Goal: Task Accomplishment & Management: Manage account settings

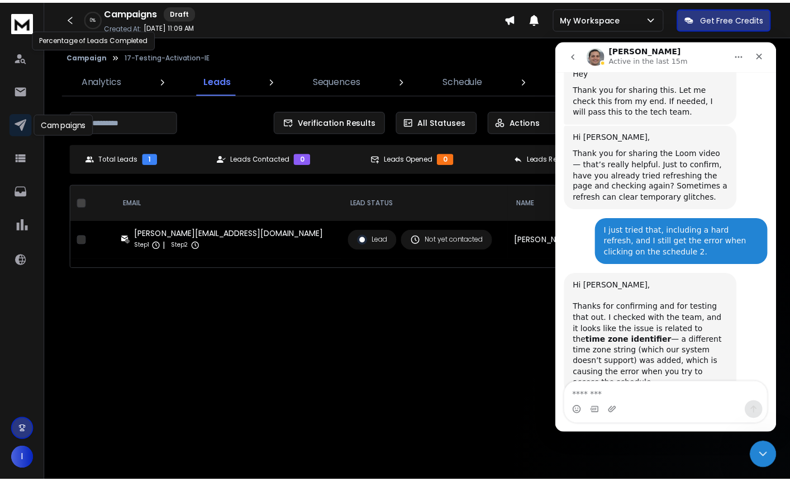
scroll to position [2, 0]
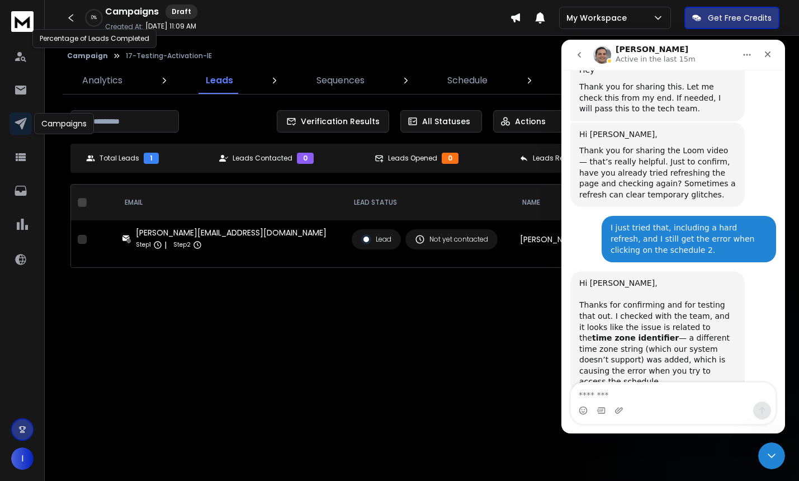
click at [12, 124] on link at bounding box center [21, 123] width 22 height 22
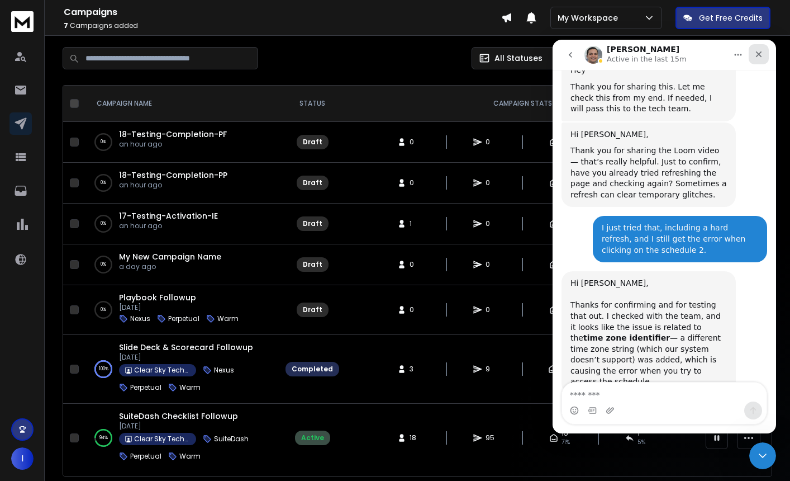
click at [760, 53] on icon "Close" at bounding box center [759, 54] width 6 height 6
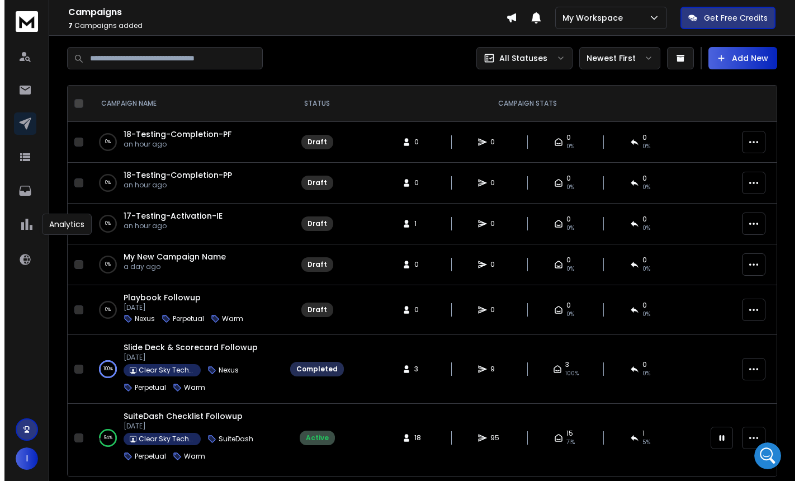
scroll to position [3581, 0]
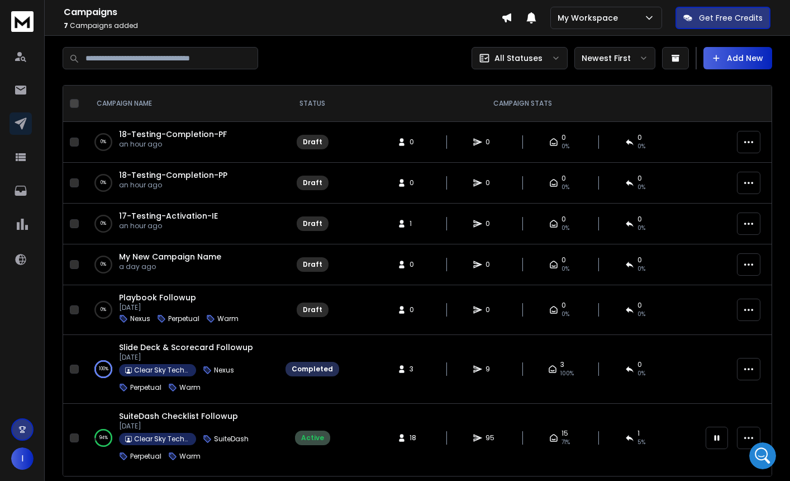
click at [75, 225] on button "button" at bounding box center [74, 223] width 9 height 9
click at [77, 183] on button "button" at bounding box center [74, 182] width 9 height 9
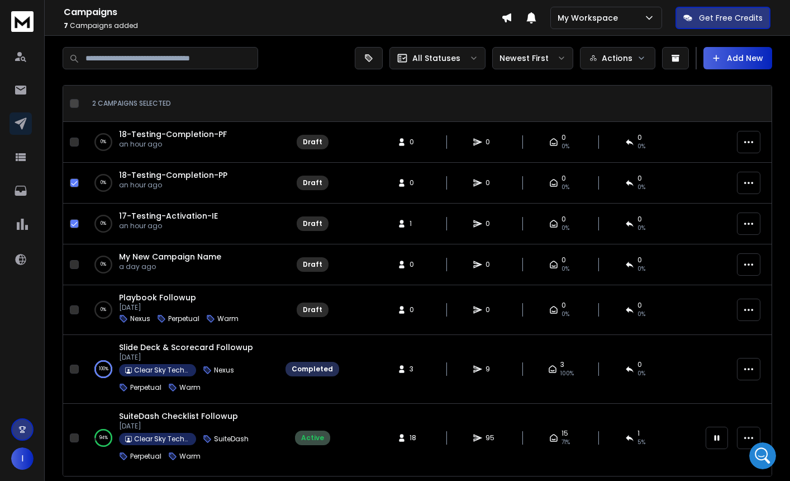
drag, startPoint x: 76, startPoint y: 141, endPoint x: 220, endPoint y: 112, distance: 146.6
click at [82, 141] on div at bounding box center [76, 142] width 13 height 9
click at [73, 141] on button "button" at bounding box center [74, 142] width 9 height 9
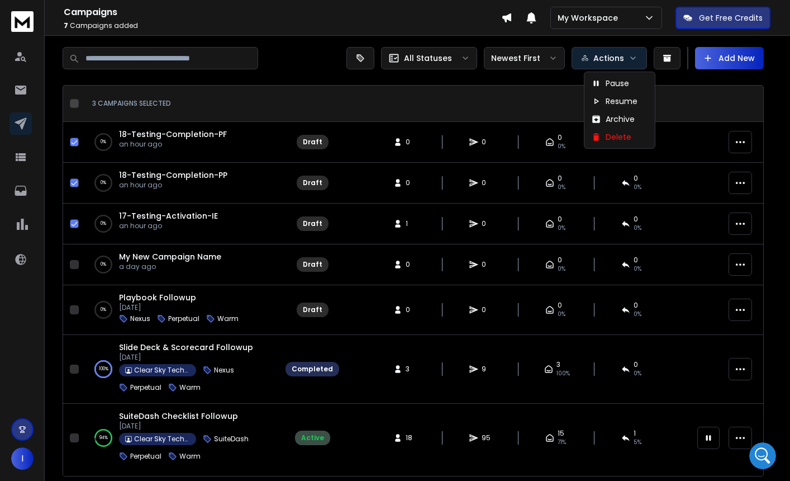
click at [628, 60] on button "Actions" at bounding box center [609, 58] width 75 height 22
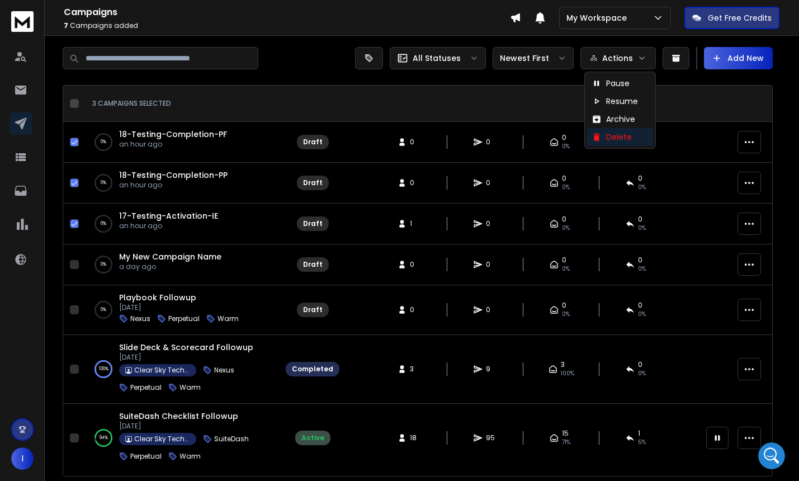
click at [624, 136] on p "Delete" at bounding box center [619, 136] width 26 height 11
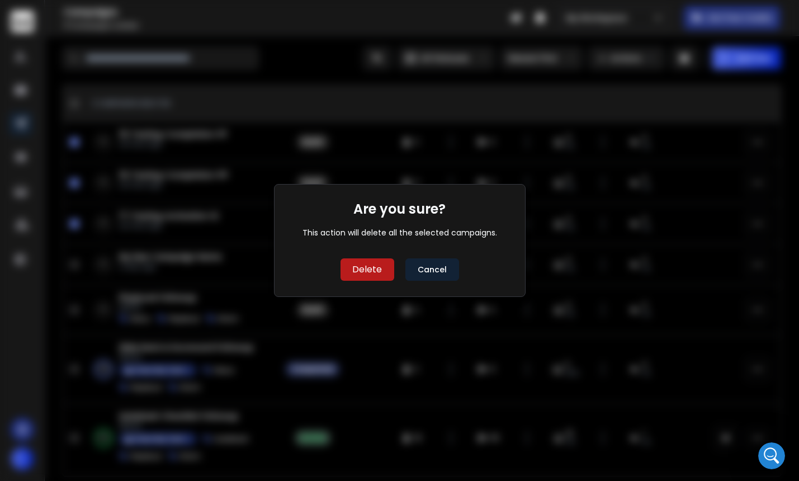
click at [364, 264] on p "delete" at bounding box center [367, 269] width 30 height 13
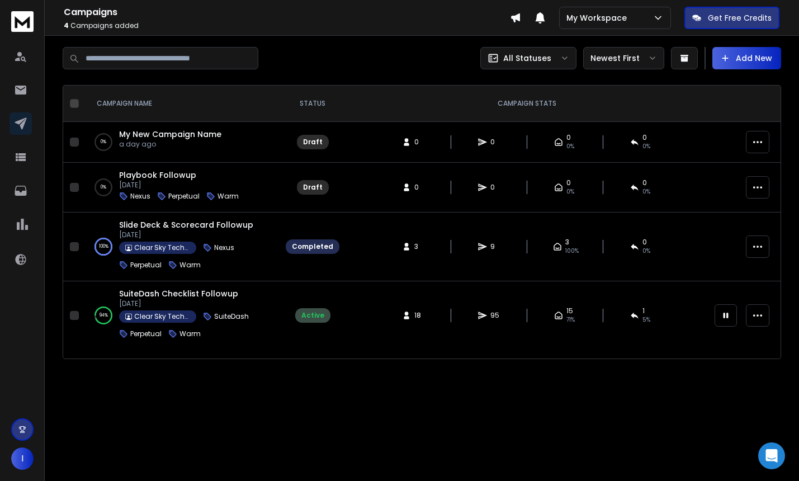
click at [677, 430] on div "Get only verified leads with our AI-powered Lead Finder, starting at $22/mo Try…" at bounding box center [399, 240] width 799 height 481
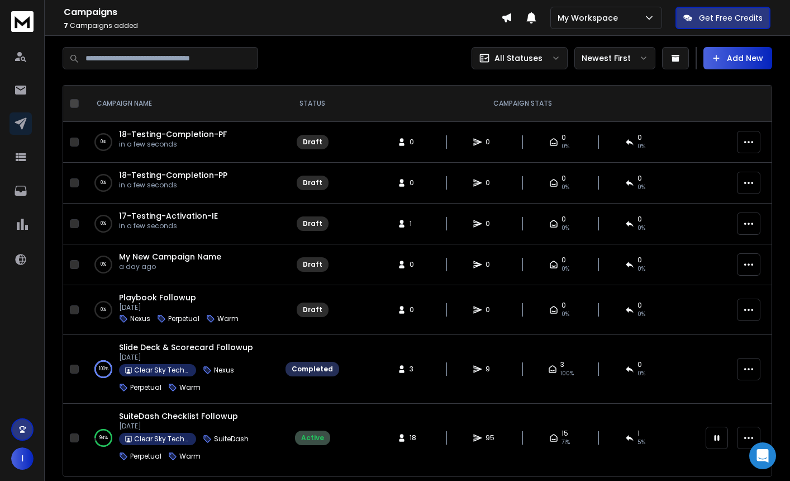
click at [290, 59] on div at bounding box center [240, 58] width 355 height 22
click at [169, 214] on span "17-Testing-Activation-IE" at bounding box center [168, 215] width 99 height 11
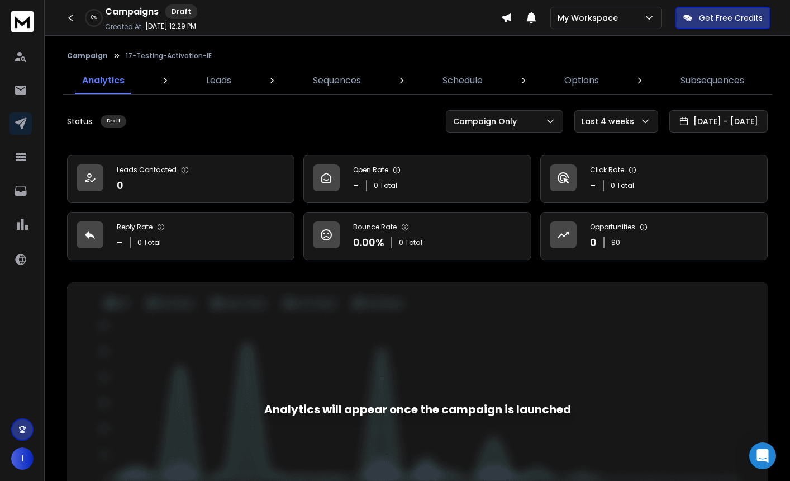
drag, startPoint x: 233, startPoint y: 125, endPoint x: 216, endPoint y: 114, distance: 20.2
click at [233, 125] on div "Status: Draft Campaign Only Last 4 weeks 20 Jul 2025 - 18 Aug 2025" at bounding box center [417, 121] width 701 height 22
click at [218, 84] on p "Leads" at bounding box center [218, 80] width 25 height 13
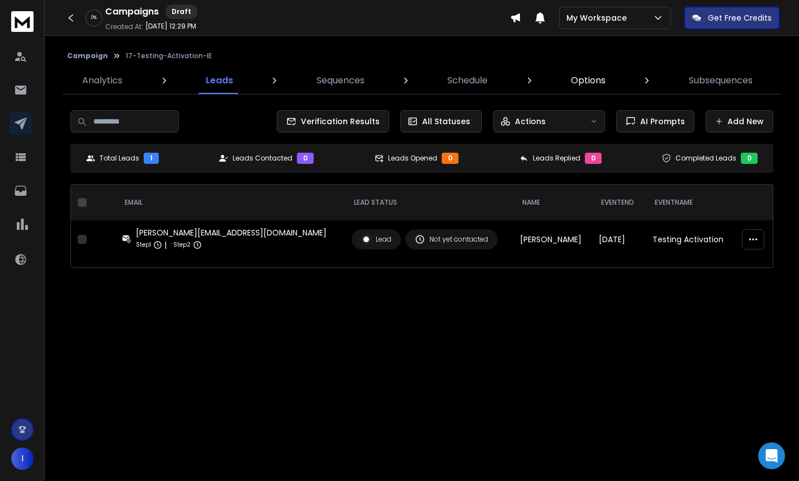
click at [581, 83] on p "Options" at bounding box center [588, 80] width 35 height 13
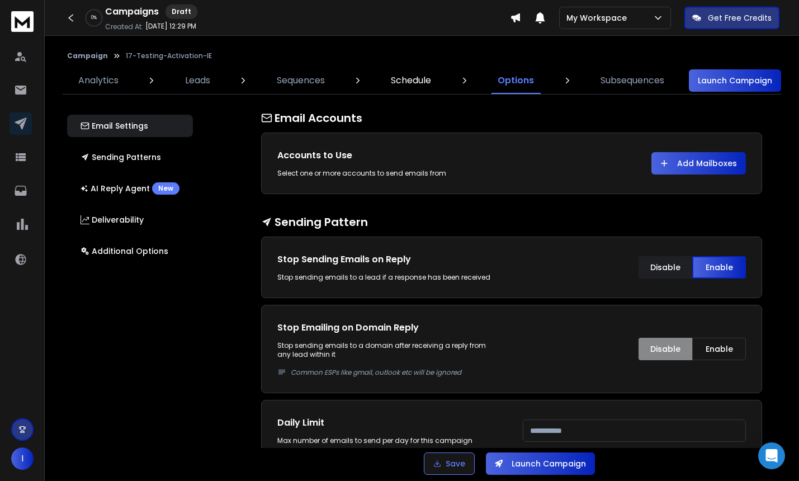
click at [409, 80] on p "Schedule" at bounding box center [411, 80] width 40 height 13
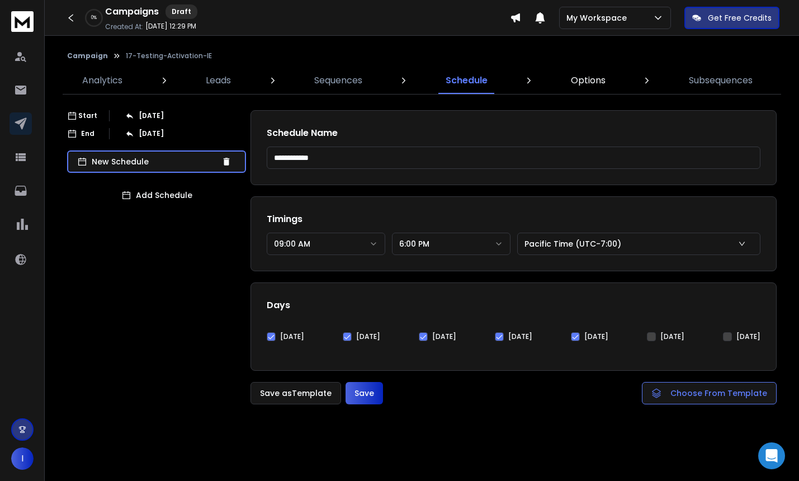
click at [585, 80] on p "Options" at bounding box center [588, 80] width 35 height 13
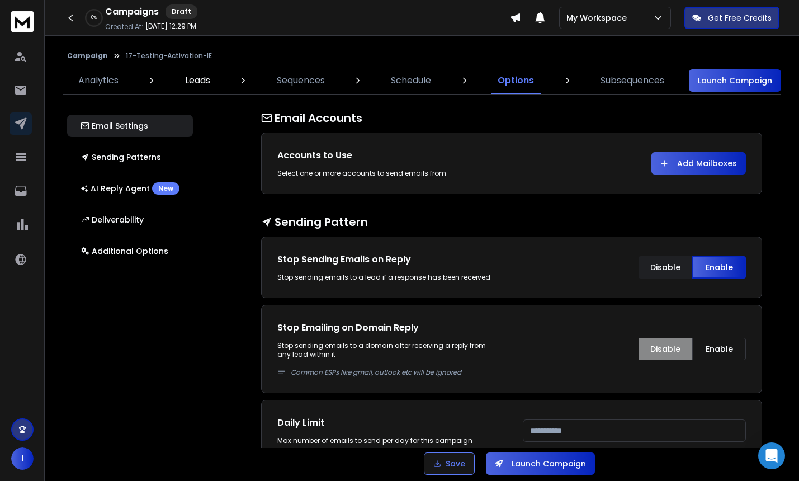
click at [200, 79] on p "Leads" at bounding box center [197, 80] width 25 height 13
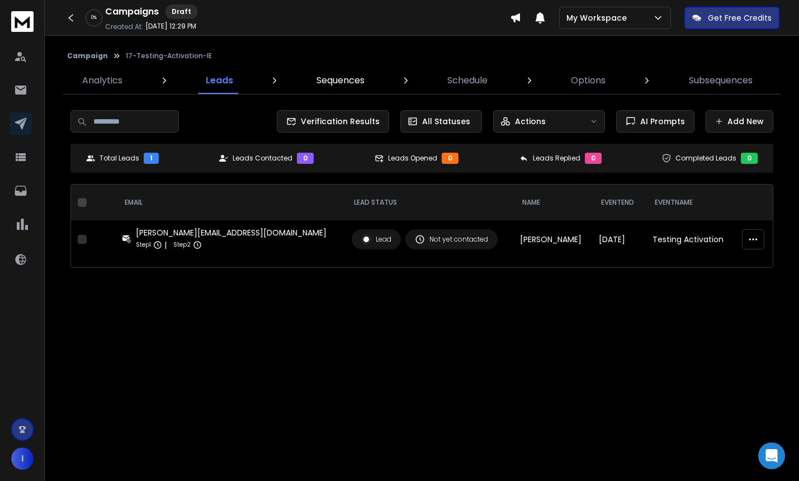
click at [334, 76] on p "Sequences" at bounding box center [340, 80] width 48 height 13
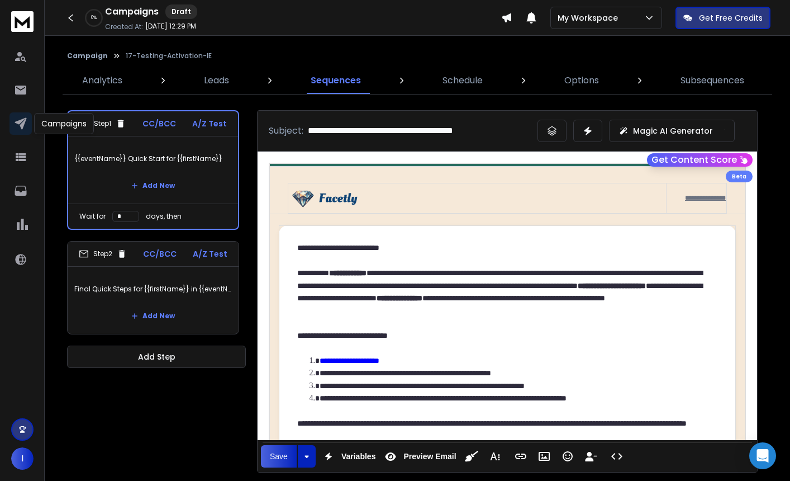
click at [19, 121] on icon at bounding box center [21, 123] width 12 height 12
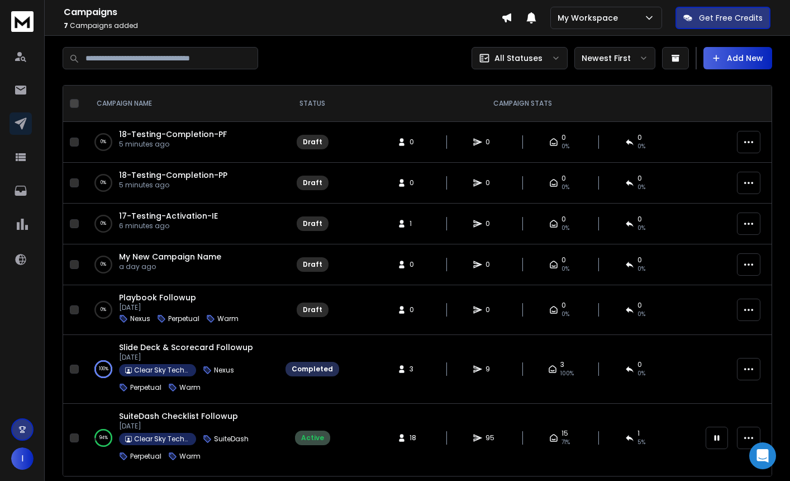
click at [188, 180] on span "18-Testing-Completion-PP" at bounding box center [173, 174] width 108 height 11
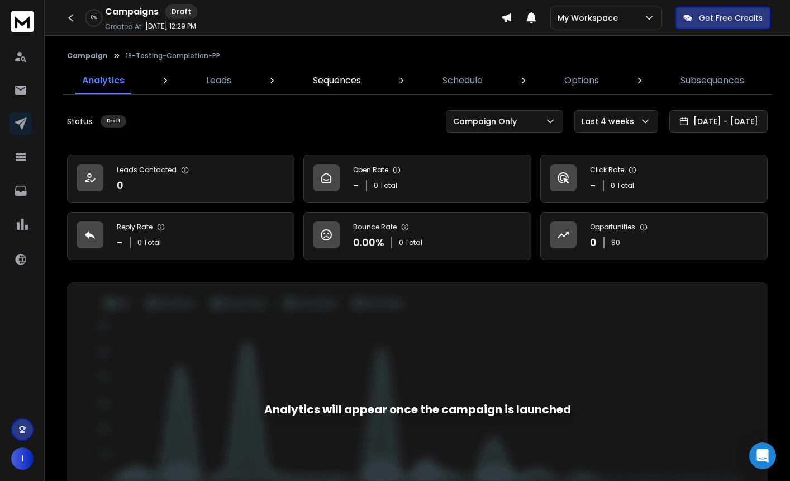
click at [334, 81] on p "Sequences" at bounding box center [337, 80] width 48 height 13
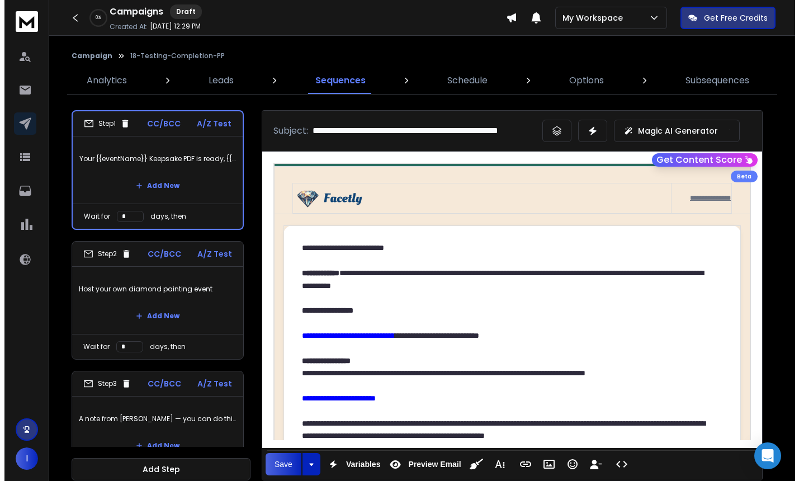
scroll to position [17, 0]
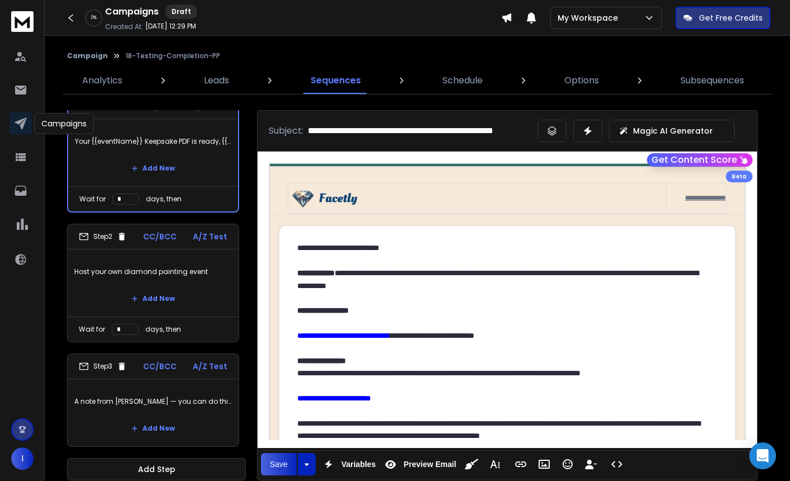
click at [21, 122] on icon at bounding box center [21, 123] width 12 height 12
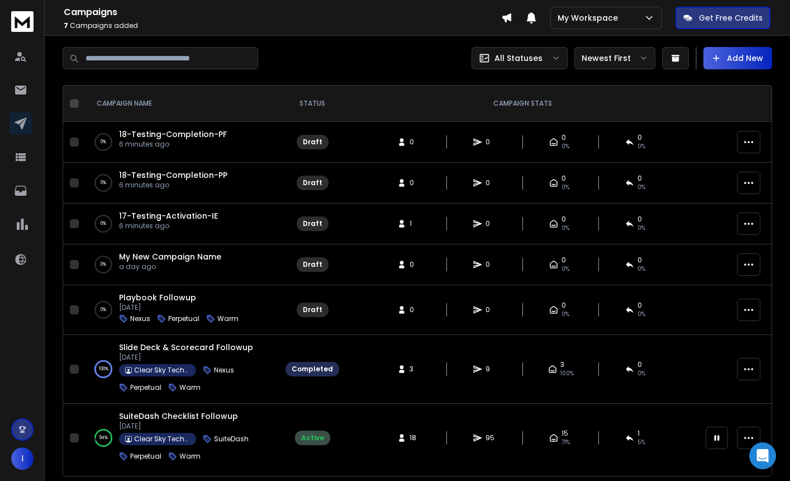
click at [312, 136] on div "Draft" at bounding box center [313, 142] width 32 height 15
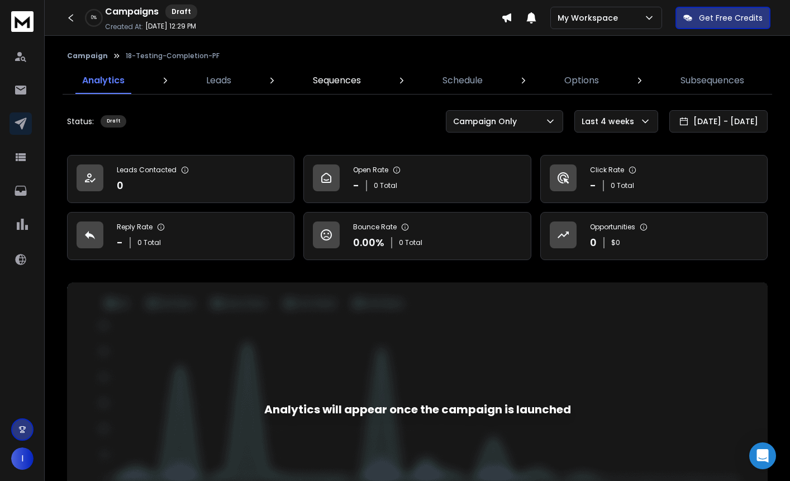
click at [343, 77] on p "Sequences" at bounding box center [337, 80] width 48 height 13
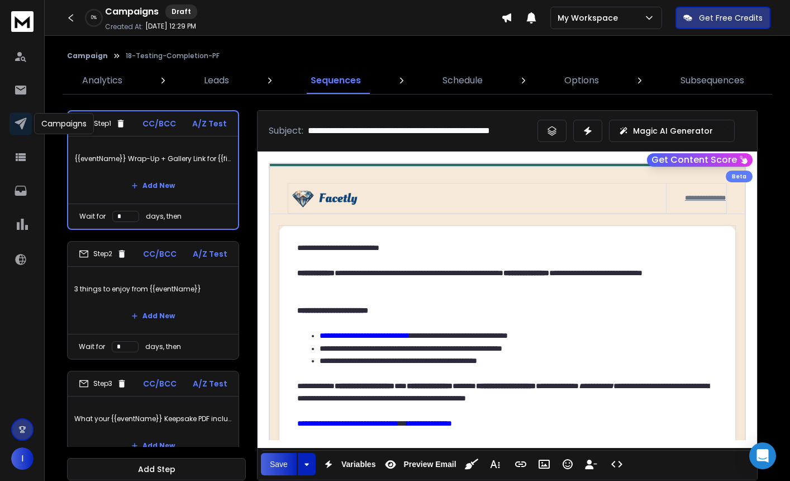
click at [20, 122] on icon at bounding box center [21, 123] width 12 height 12
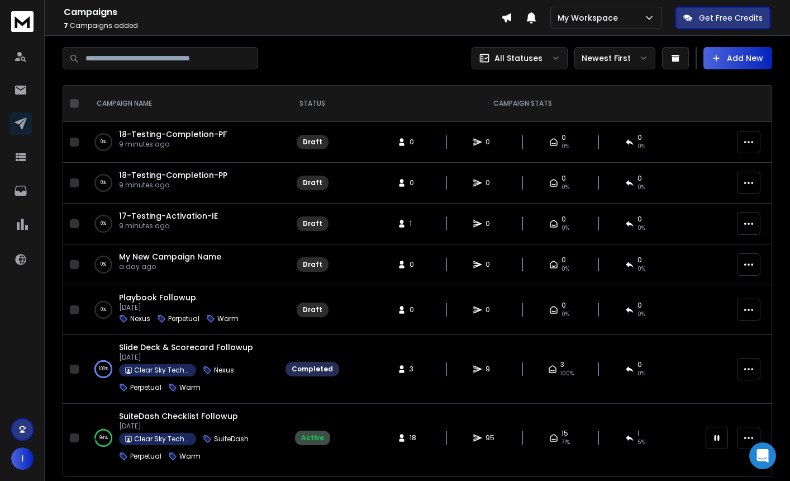
click at [74, 224] on button "button" at bounding box center [74, 223] width 9 height 9
drag, startPoint x: 74, startPoint y: 182, endPoint x: 77, endPoint y: 155, distance: 27.5
click at [75, 182] on button "button" at bounding box center [74, 182] width 9 height 9
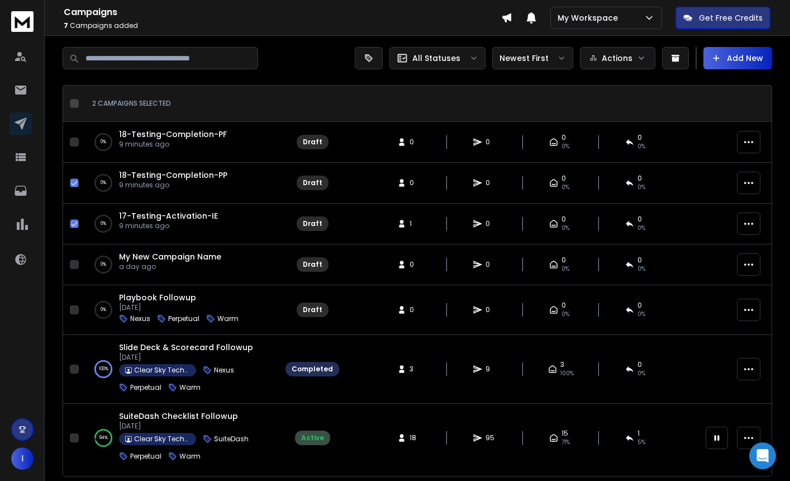
click at [73, 144] on button "button" at bounding box center [74, 142] width 9 height 9
click at [624, 59] on button "Actions" at bounding box center [617, 58] width 75 height 22
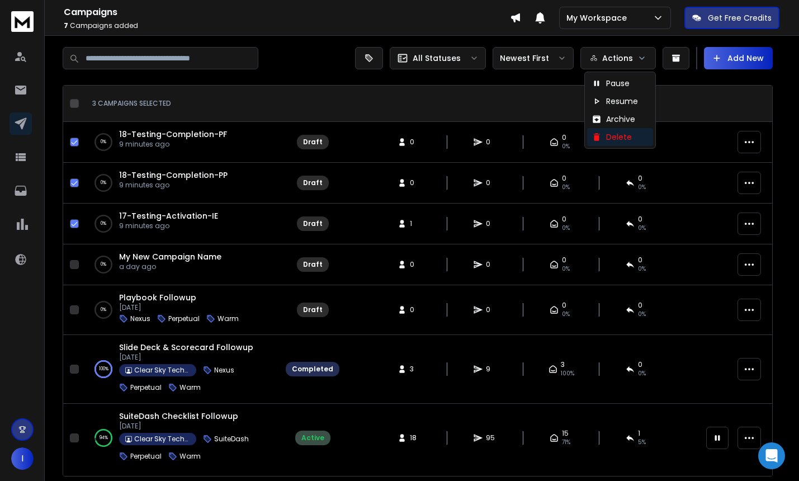
click at [614, 134] on p "Delete" at bounding box center [619, 136] width 26 height 11
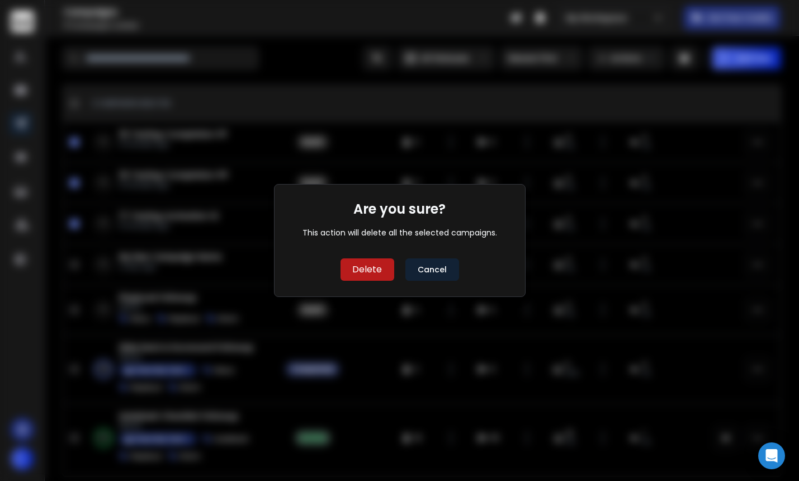
click at [352, 271] on button "delete" at bounding box center [367, 269] width 54 height 22
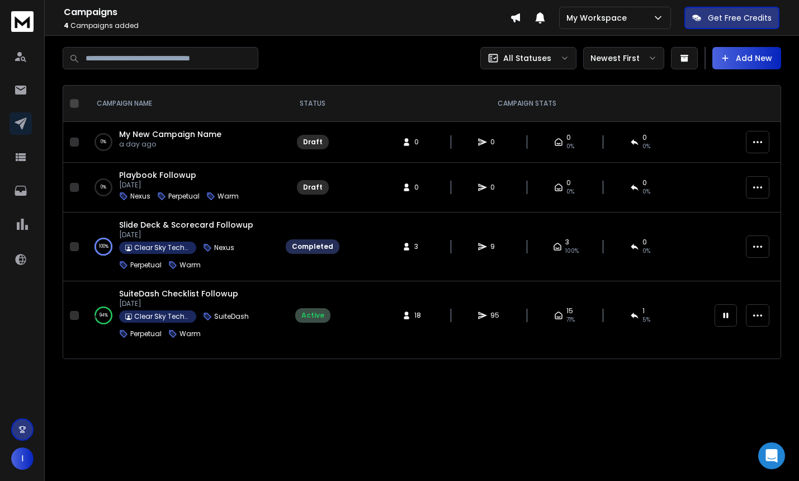
click at [96, 415] on div "Get only verified leads with our AI-powered Lead Finder, starting at $22/mo Try…" at bounding box center [399, 240] width 799 height 481
click at [141, 419] on div "Get only verified leads with our AI-powered Lead Finder, starting at $22/mo Try…" at bounding box center [399, 240] width 799 height 481
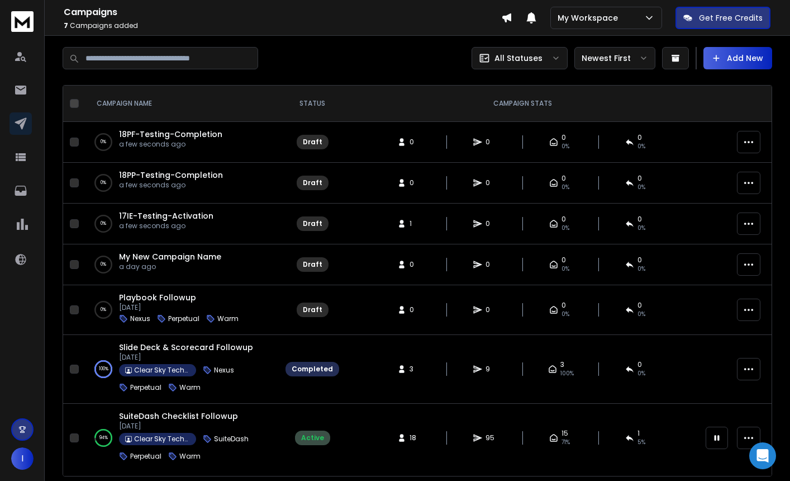
click at [177, 217] on span "17IE-Testing-Activation" at bounding box center [166, 215] width 94 height 11
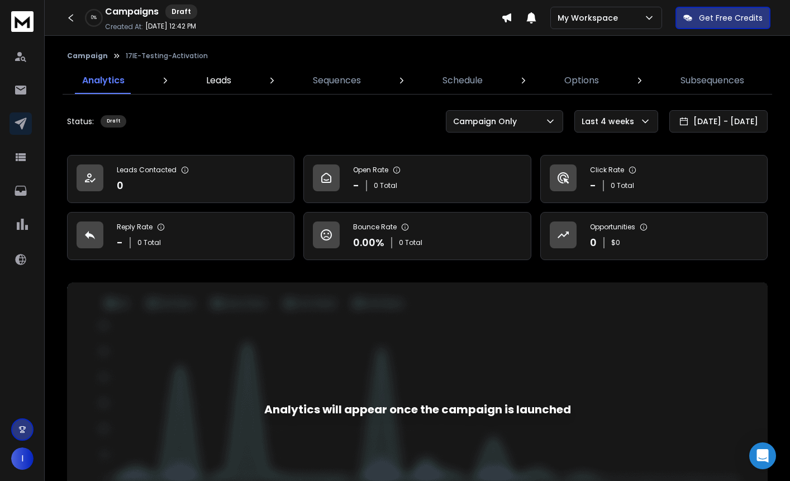
click at [226, 85] on p "Leads" at bounding box center [218, 80] width 25 height 13
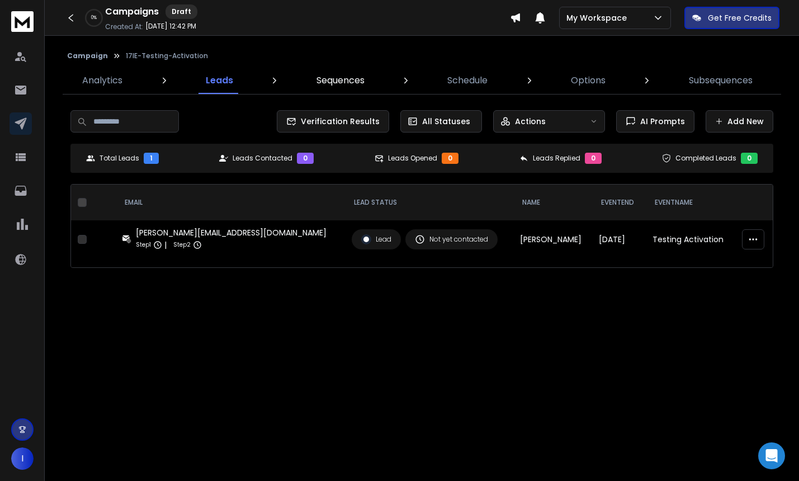
click at [342, 79] on p "Sequences" at bounding box center [340, 80] width 48 height 13
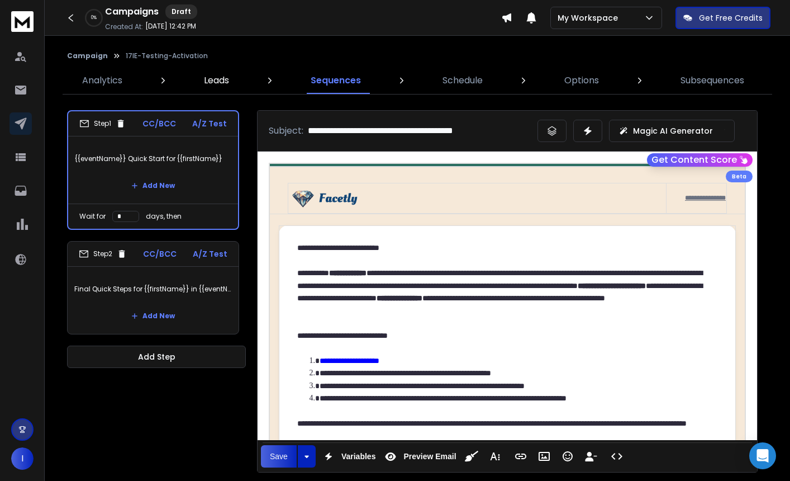
click at [217, 80] on p "Leads" at bounding box center [216, 80] width 25 height 13
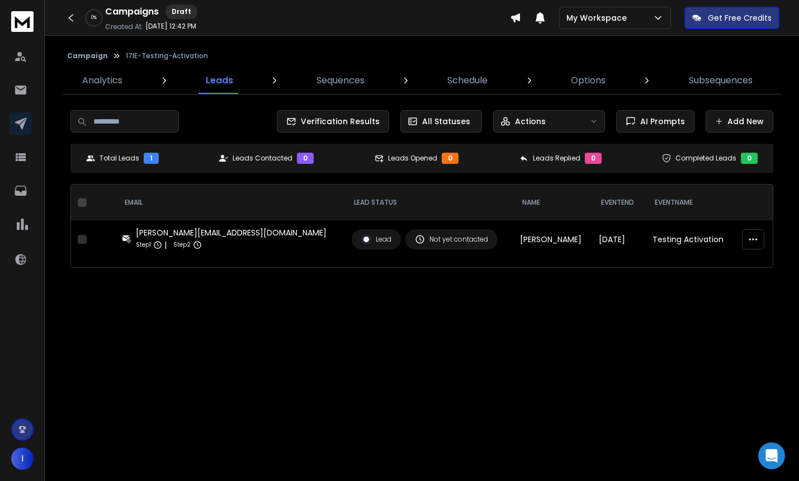
click at [170, 235] on div "[PERSON_NAME][EMAIL_ADDRESS][DOMAIN_NAME]" at bounding box center [231, 232] width 191 height 11
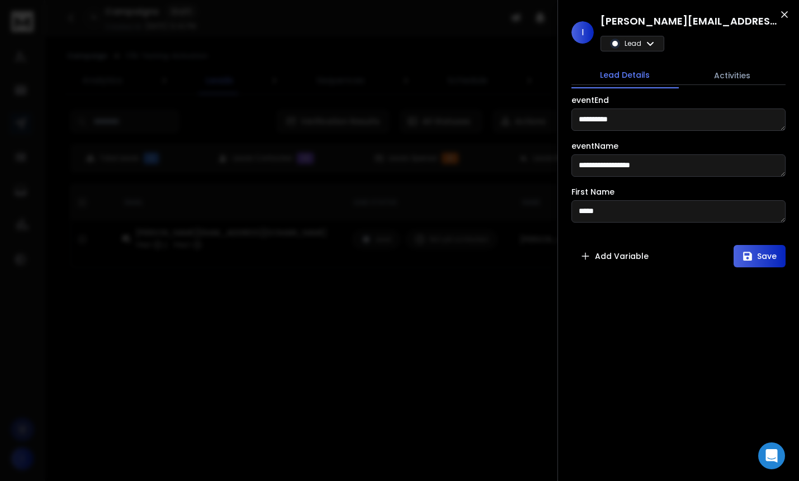
click at [786, 13] on icon "button" at bounding box center [784, 15] width 6 height 6
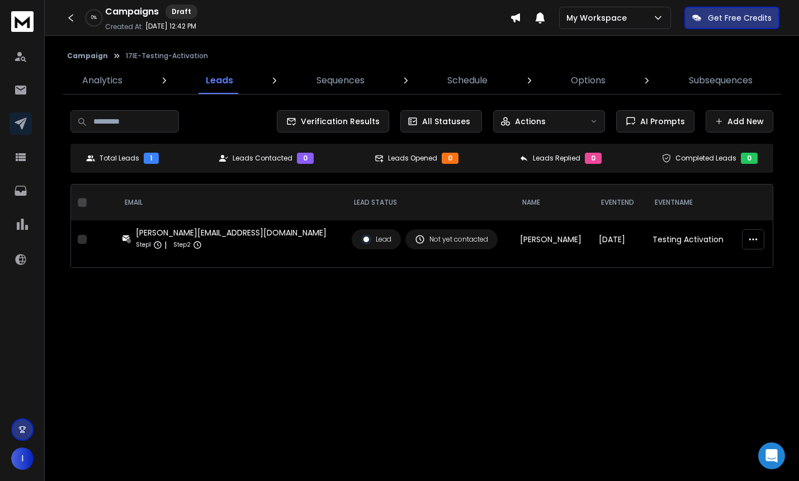
click at [628, 319] on div "Your warmest leads are on your site – Turn visits into conversations Reach Out …" at bounding box center [399, 240] width 799 height 481
click at [343, 75] on p "Sequences" at bounding box center [340, 80] width 48 height 13
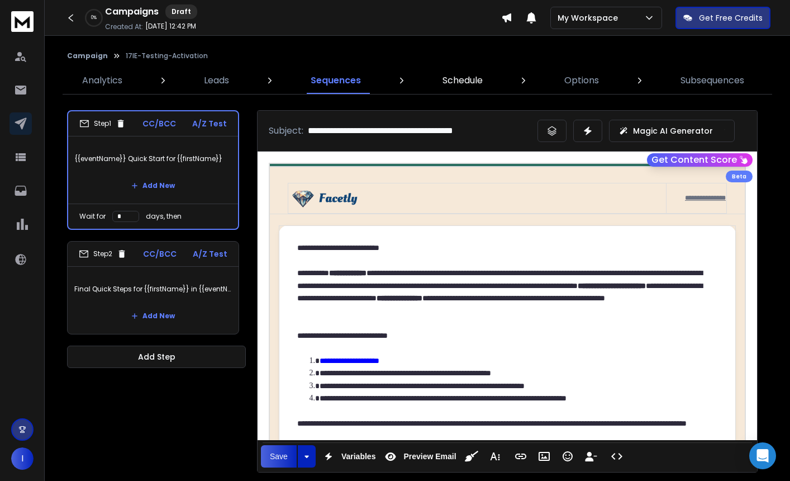
click at [457, 73] on link "Schedule" at bounding box center [463, 80] width 54 height 27
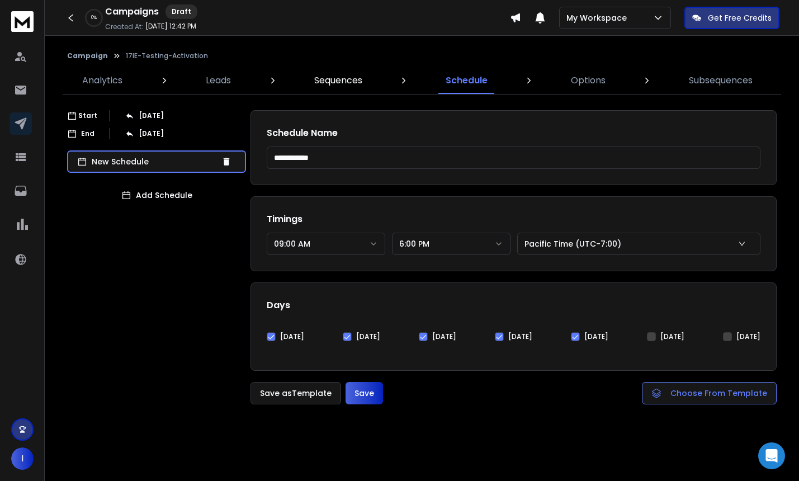
click at [326, 73] on link "Sequences" at bounding box center [337, 80] width 61 height 27
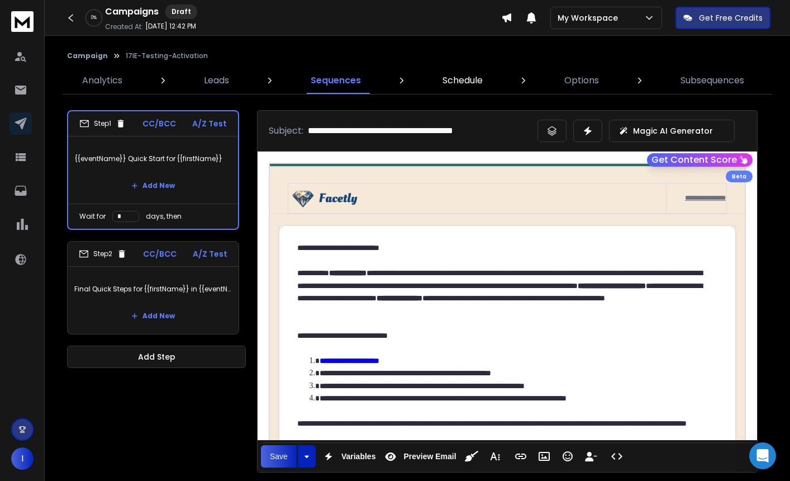
click at [467, 77] on p "Schedule" at bounding box center [463, 80] width 40 height 13
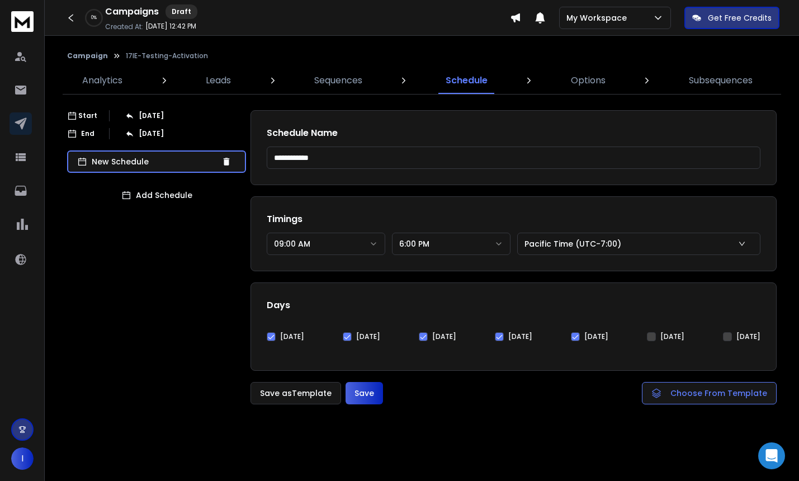
click at [179, 438] on div "**********" at bounding box center [399, 240] width 799 height 481
click at [582, 78] on p "Options" at bounding box center [588, 80] width 35 height 13
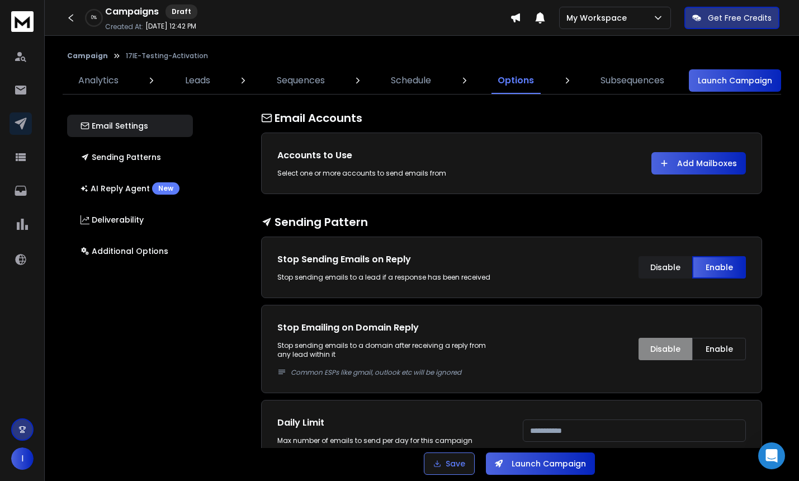
click at [768, 282] on div "Email Accounts Accounts to Use Select one or more accounts to send emails from …" at bounding box center [518, 279] width 615 height 338
click at [201, 84] on p "Leads" at bounding box center [197, 80] width 25 height 13
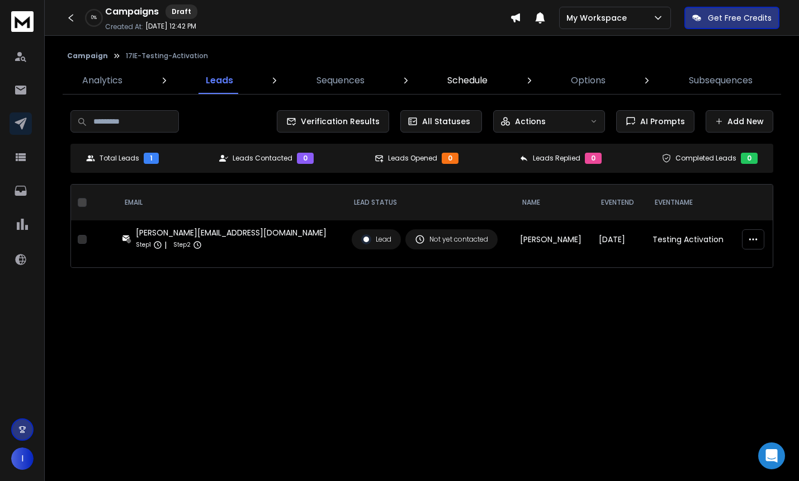
click at [464, 76] on p "Schedule" at bounding box center [467, 80] width 40 height 13
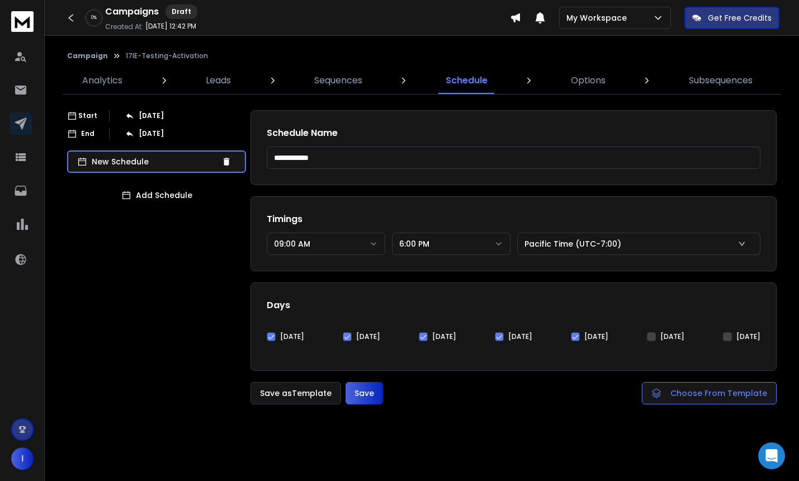
click at [159, 198] on button "Add Schedule" at bounding box center [156, 195] width 179 height 22
select select "********"
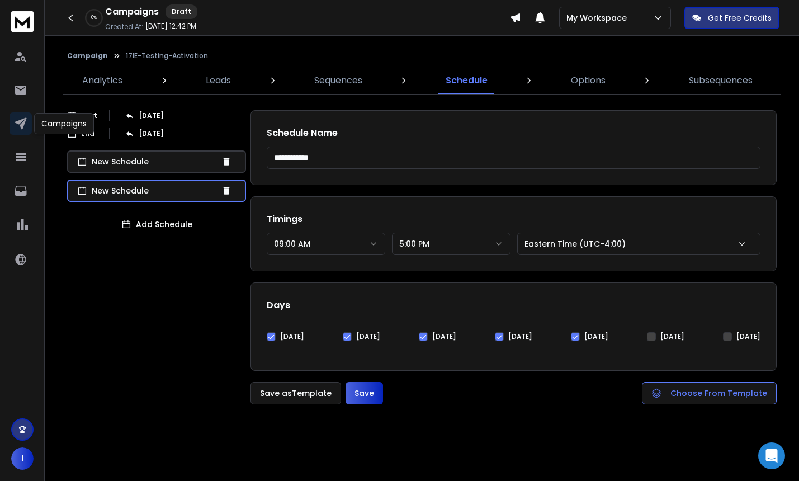
click at [23, 125] on icon at bounding box center [21, 123] width 12 height 12
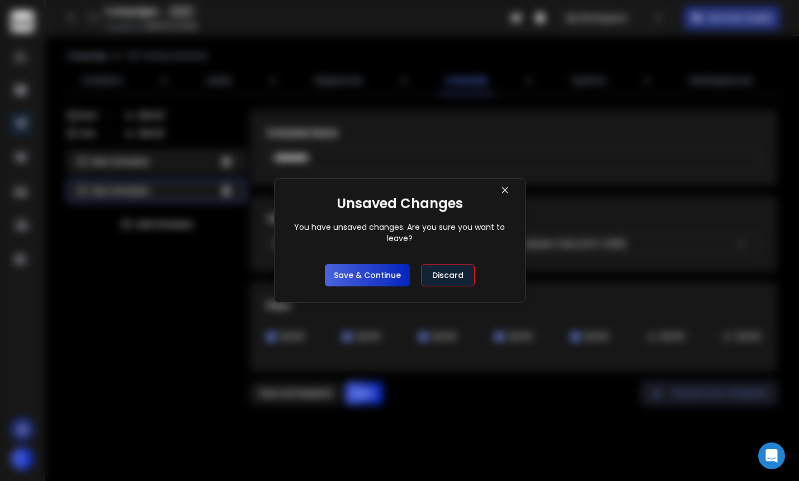
click at [453, 274] on button "Discard" at bounding box center [448, 275] width 54 height 22
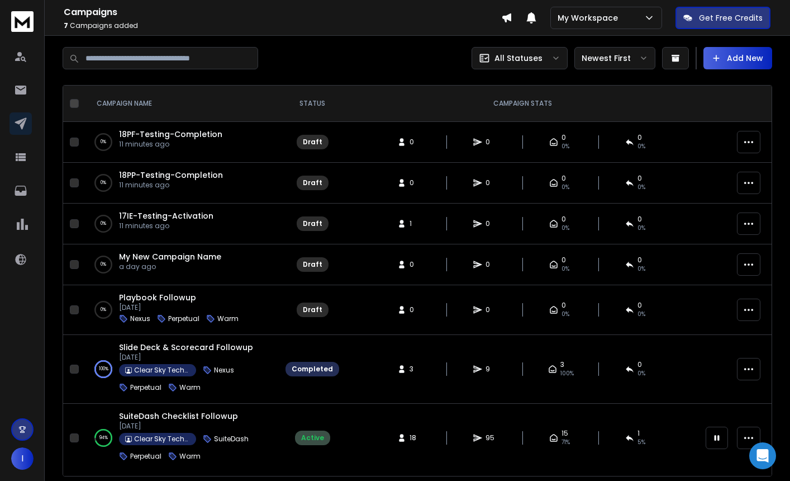
click at [74, 221] on button "button" at bounding box center [74, 223] width 9 height 9
click at [75, 182] on button "button" at bounding box center [74, 182] width 9 height 9
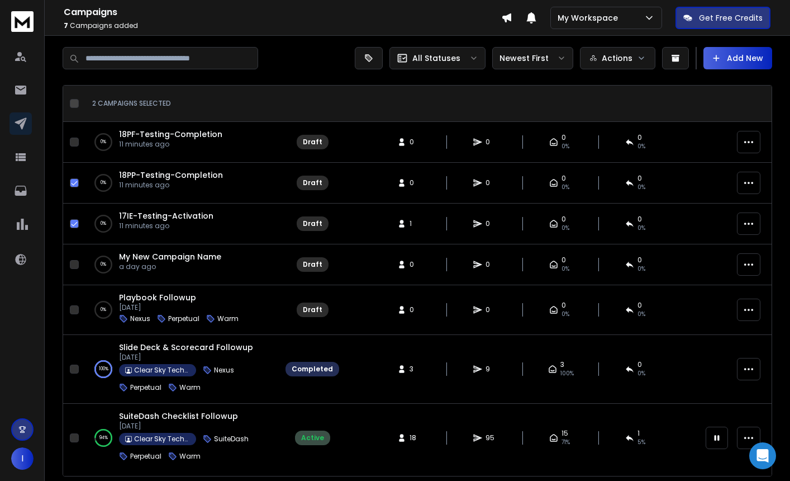
click at [73, 141] on button "button" at bounding box center [74, 142] width 9 height 9
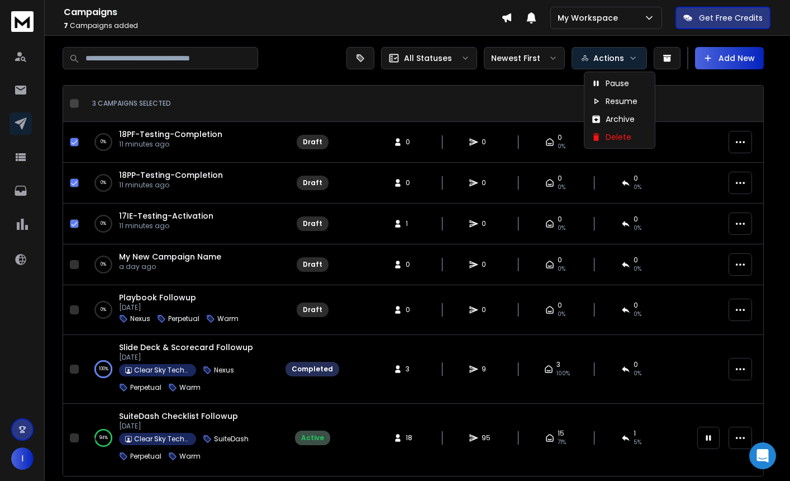
click at [615, 61] on button "Actions" at bounding box center [609, 58] width 75 height 22
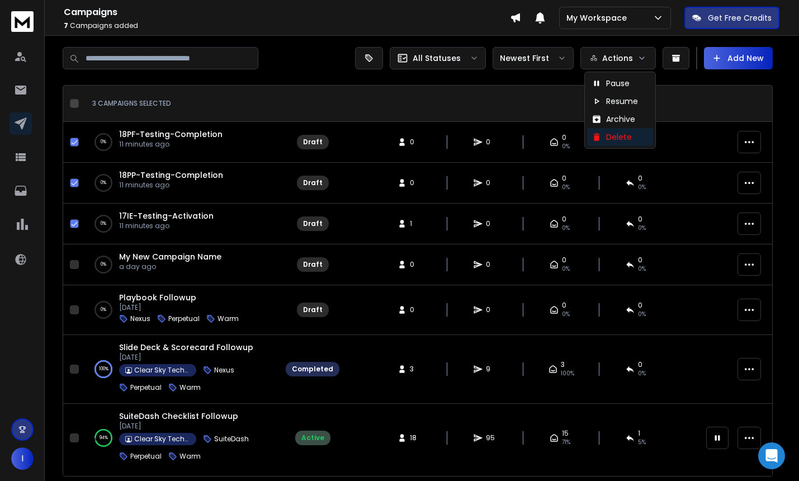
click at [602, 135] on div "Delete" at bounding box center [611, 136] width 40 height 11
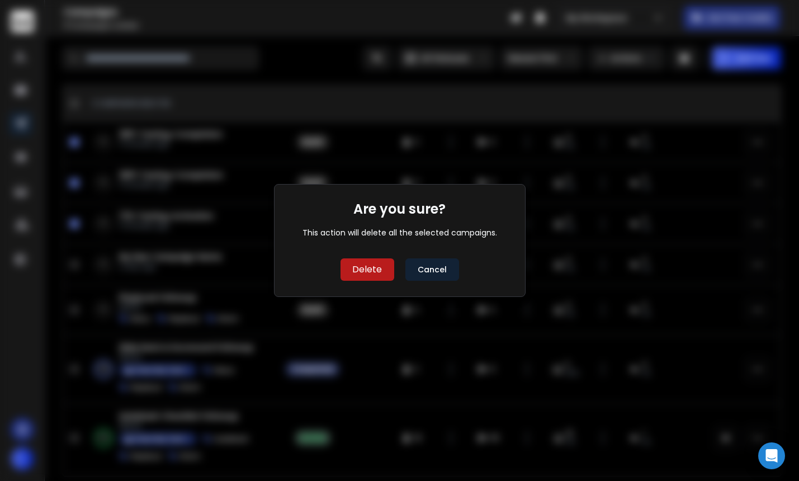
click at [361, 269] on p "delete" at bounding box center [367, 269] width 30 height 13
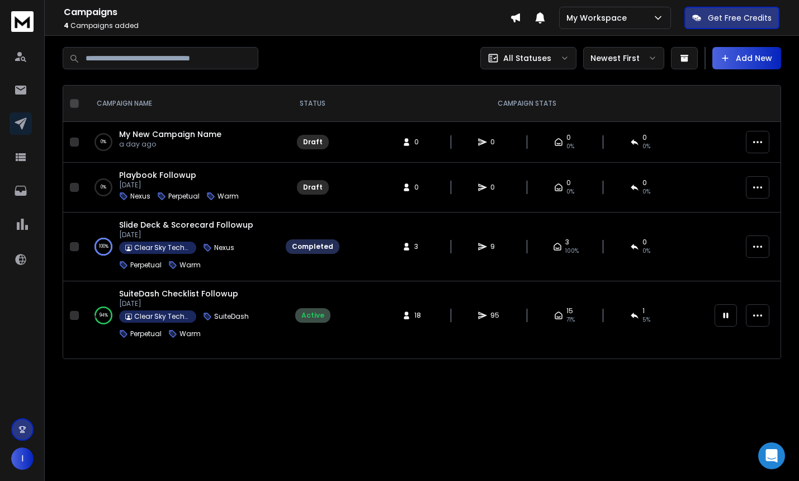
drag, startPoint x: 342, startPoint y: 257, endPoint x: 279, endPoint y: 20, distance: 244.7
click at [279, 20] on div "Campaigns 4 Campaigns added" at bounding box center [287, 18] width 446 height 25
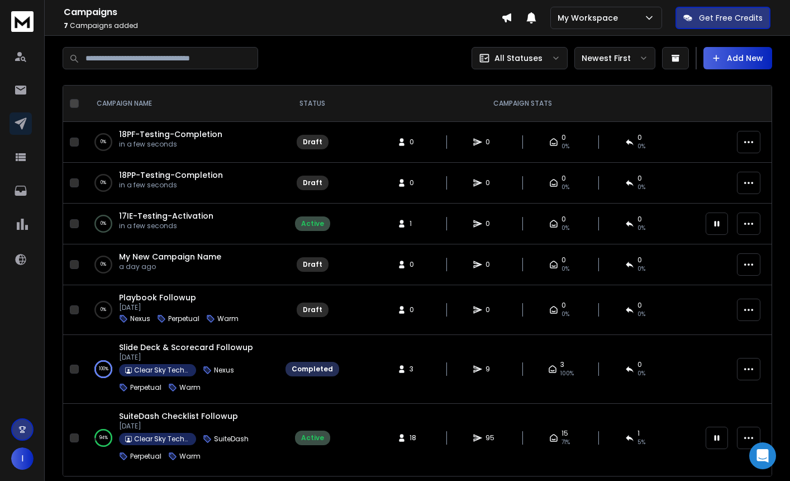
click at [715, 224] on icon at bounding box center [717, 224] width 5 height 6
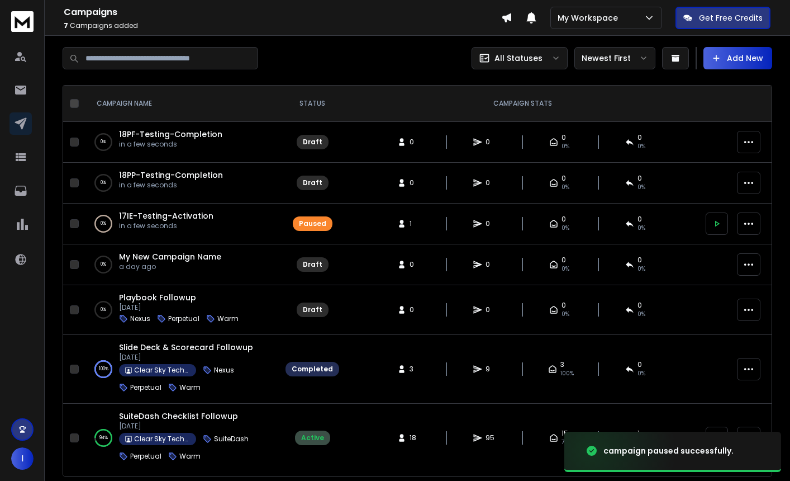
click at [168, 216] on span "17IE-Testing-Activation" at bounding box center [166, 215] width 94 height 11
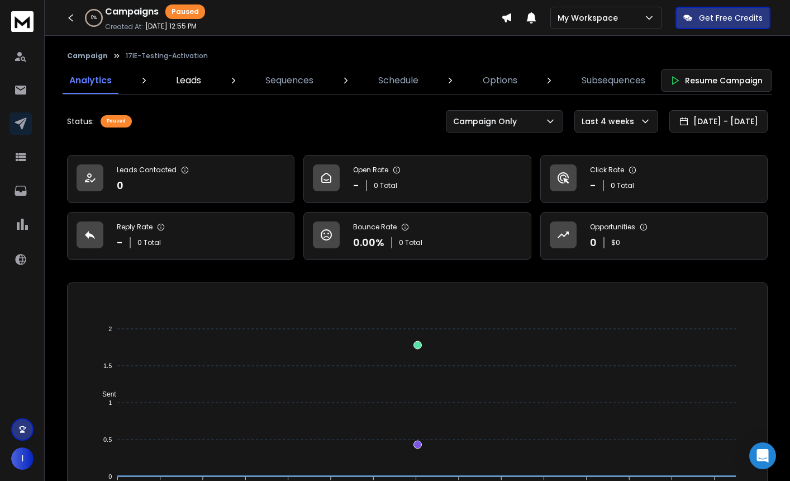
click at [193, 79] on p "Leads" at bounding box center [188, 80] width 25 height 13
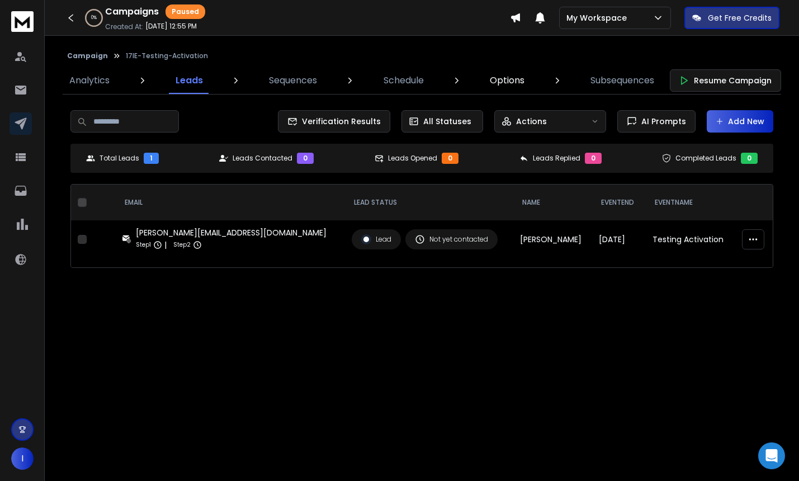
click at [504, 77] on p "Options" at bounding box center [507, 80] width 35 height 13
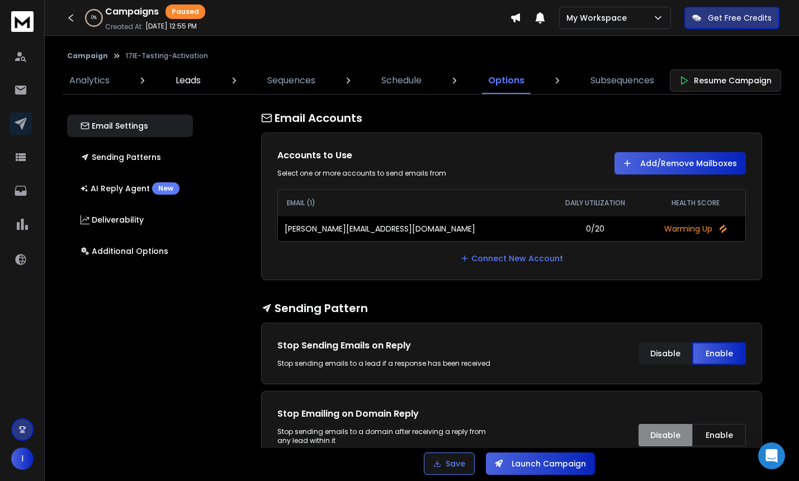
click at [190, 80] on p "Leads" at bounding box center [188, 80] width 25 height 13
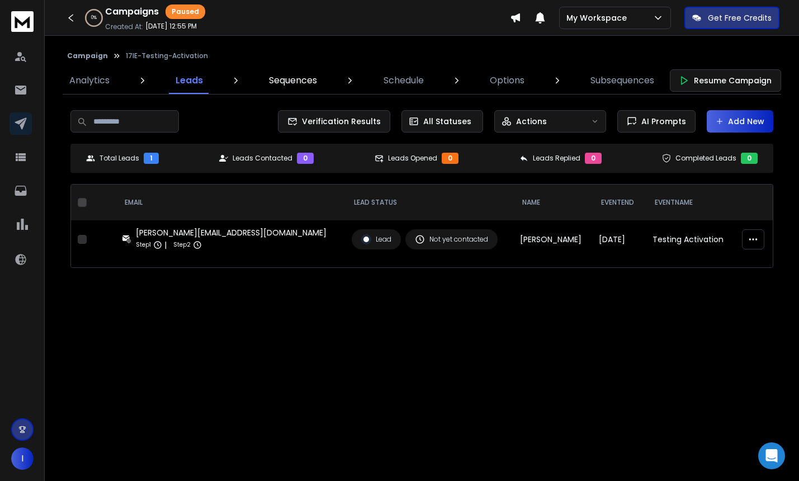
click at [305, 79] on p "Sequences" at bounding box center [293, 80] width 48 height 13
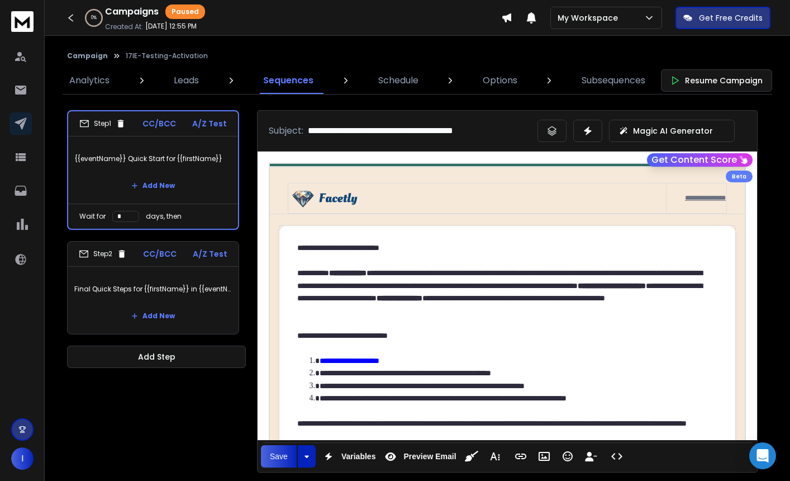
scroll to position [7, 0]
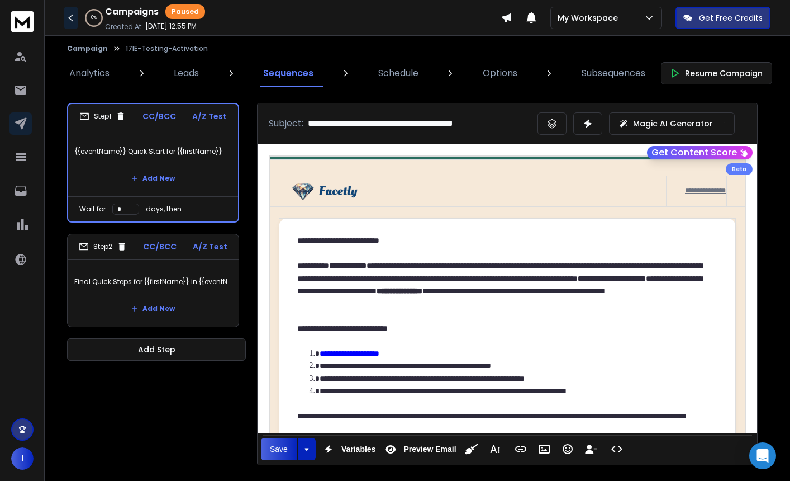
click at [70, 13] on icon at bounding box center [71, 18] width 10 height 10
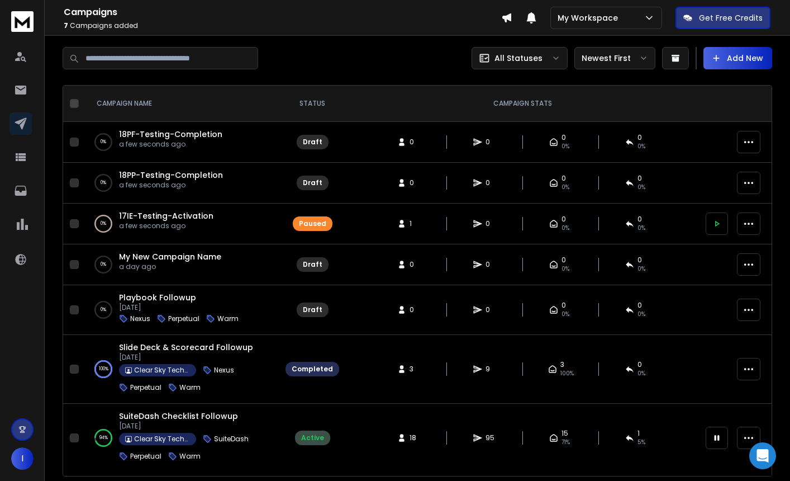
click at [190, 174] on span "18PP-Testing-Completion" at bounding box center [171, 174] width 104 height 11
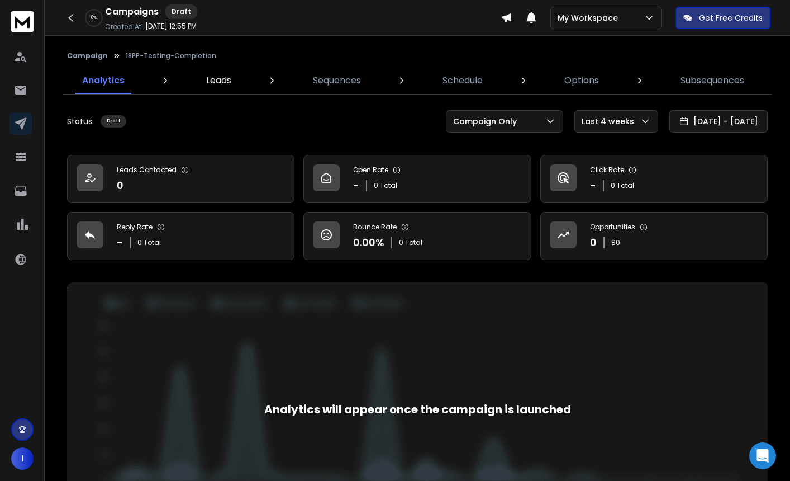
click at [217, 81] on p "Leads" at bounding box center [218, 80] width 25 height 13
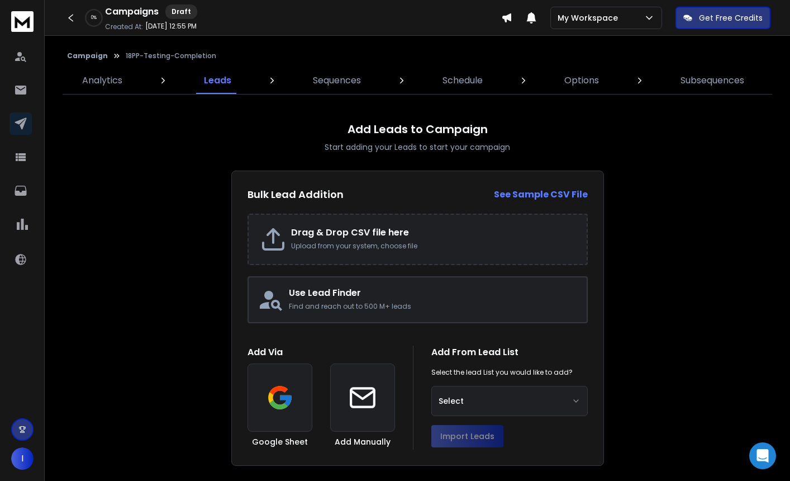
click at [72, 20] on icon at bounding box center [71, 18] width 10 height 10
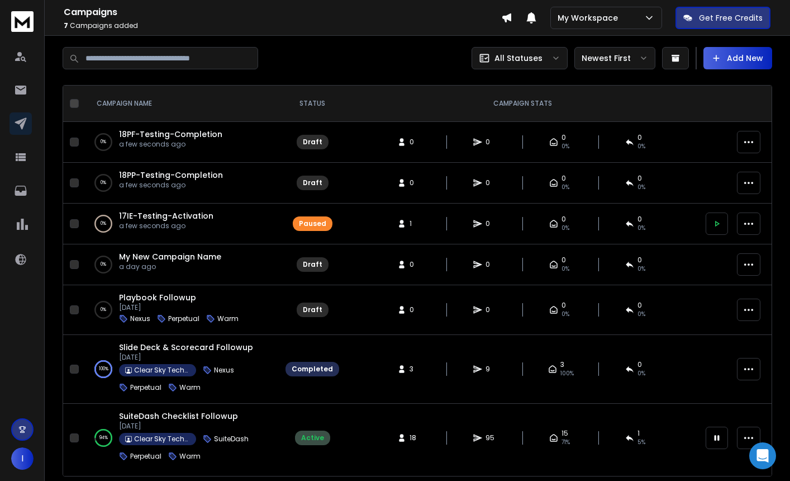
drag, startPoint x: 191, startPoint y: 133, endPoint x: 343, endPoint y: 69, distance: 164.3
click at [343, 69] on div "Campaigns 7 Campaigns Added All Statuses Newest First Add New CAMPAIGN NAME STA…" at bounding box center [418, 261] width 710 height 429
click at [193, 214] on span "17IE-Testing-Activation" at bounding box center [166, 215] width 94 height 11
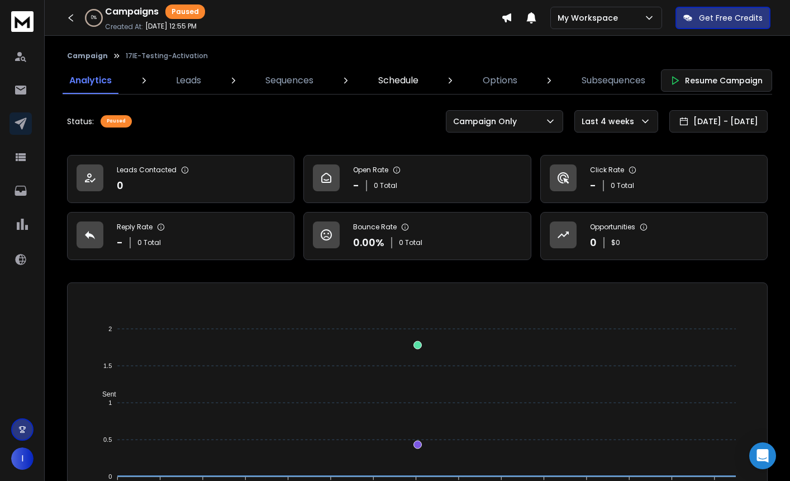
click at [405, 82] on p "Schedule" at bounding box center [398, 80] width 40 height 13
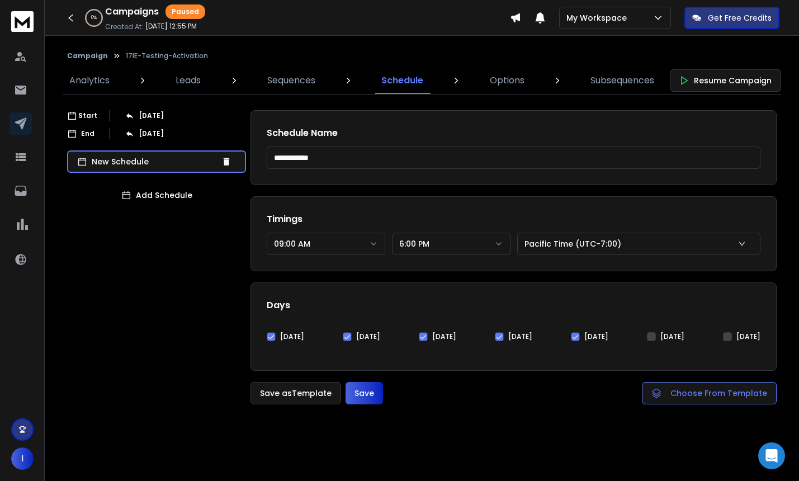
click at [165, 191] on button "Add Schedule" at bounding box center [156, 195] width 179 height 22
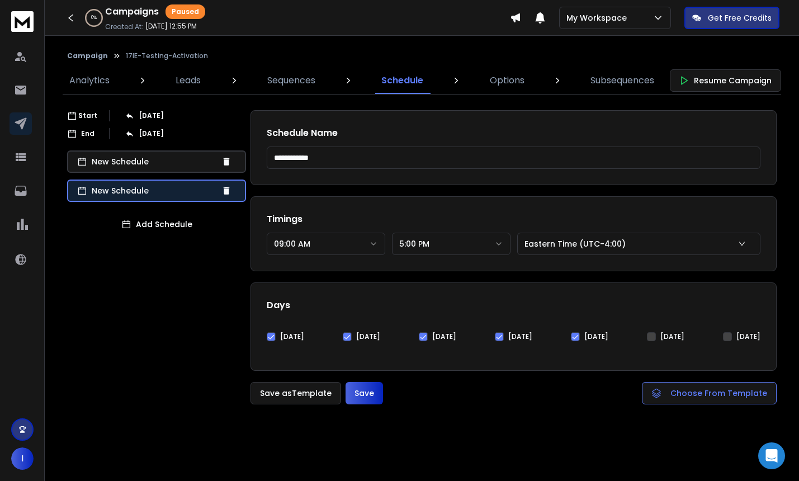
click at [229, 191] on icon at bounding box center [227, 191] width 6 height 8
select select "********"
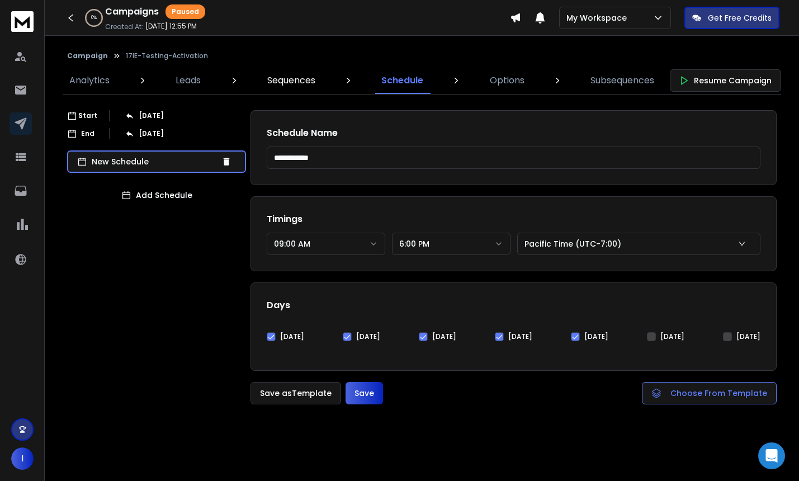
click at [296, 78] on p "Sequences" at bounding box center [291, 80] width 48 height 13
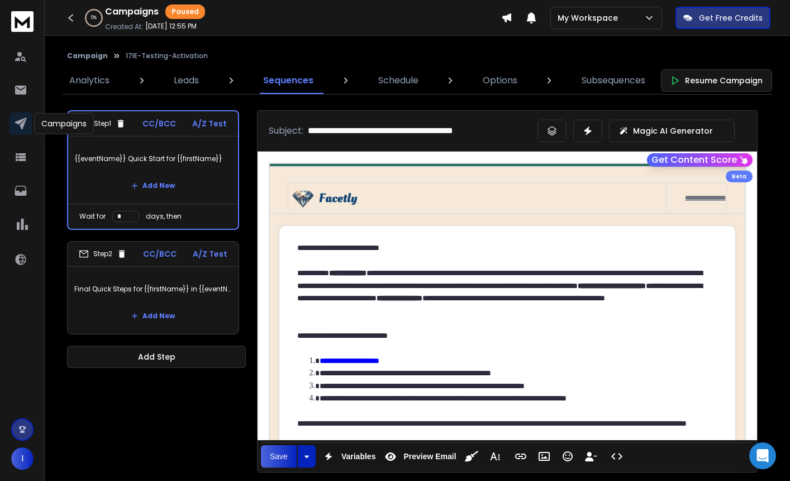
click at [26, 120] on icon at bounding box center [20, 123] width 13 height 13
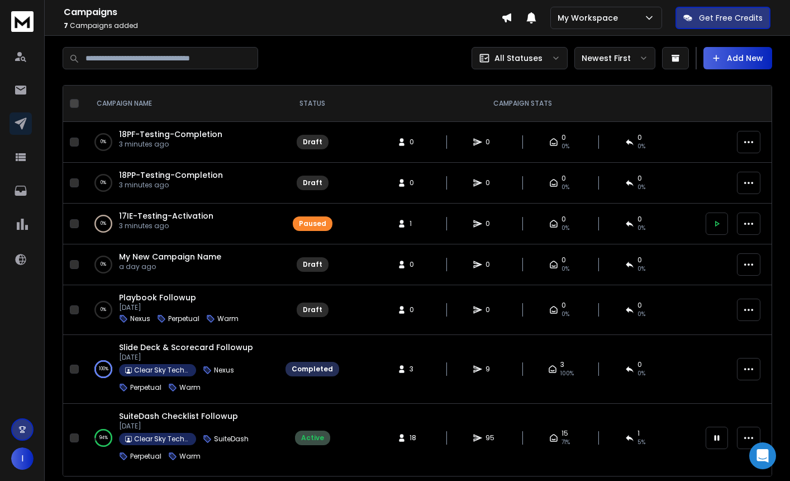
drag, startPoint x: 26, startPoint y: 120, endPoint x: 310, endPoint y: 66, distance: 288.5
click at [310, 66] on div at bounding box center [240, 58] width 355 height 22
click at [167, 215] on span "17IE-Testing-Activation" at bounding box center [166, 215] width 94 height 11
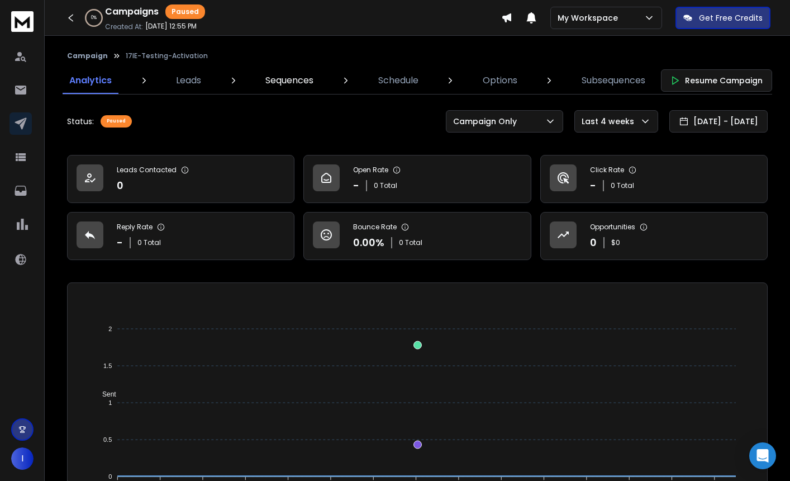
click at [290, 80] on p "Sequences" at bounding box center [290, 80] width 48 height 13
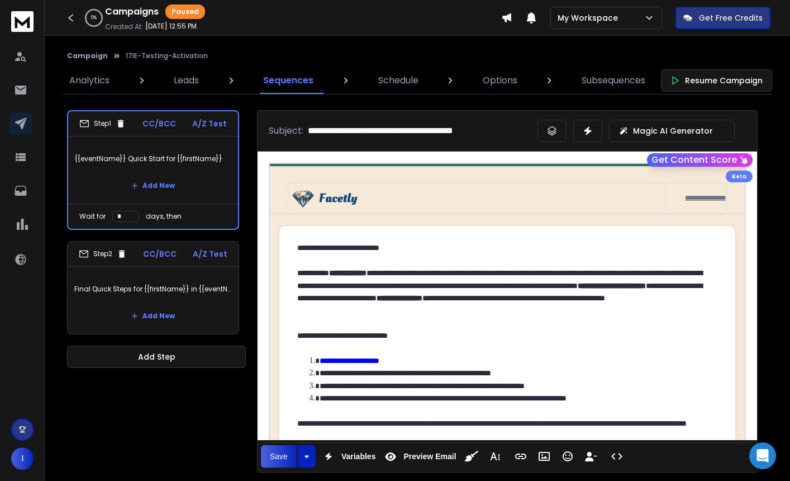
click at [210, 418] on div "Step 1 CC/BCC A/Z Test {{eventName}} Quick Start for {{firstName}} Add New Wait…" at bounding box center [156, 291] width 179 height 362
click at [25, 123] on icon at bounding box center [20, 123] width 13 height 13
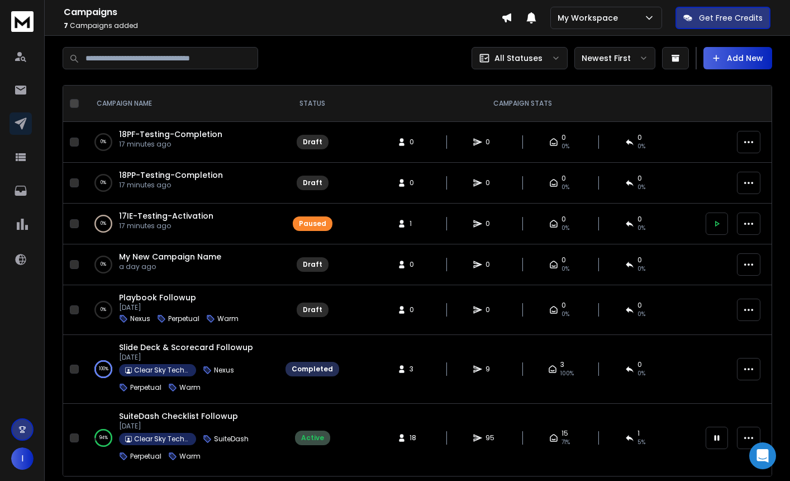
click at [75, 225] on button "button" at bounding box center [74, 223] width 9 height 9
click at [73, 181] on button "button" at bounding box center [74, 182] width 9 height 9
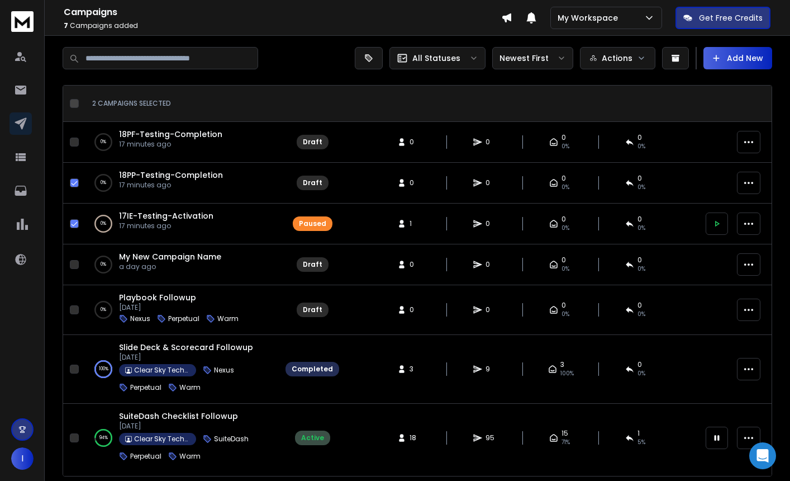
click at [77, 144] on button "button" at bounding box center [74, 142] width 9 height 9
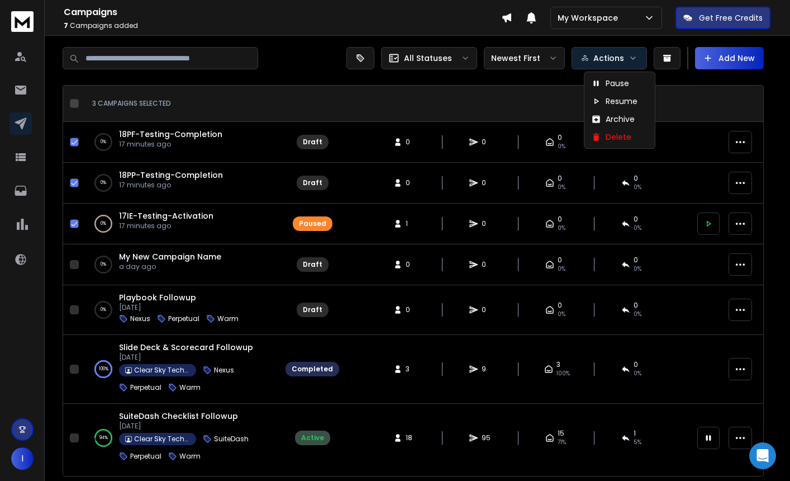
click at [629, 55] on button "Actions" at bounding box center [609, 58] width 75 height 22
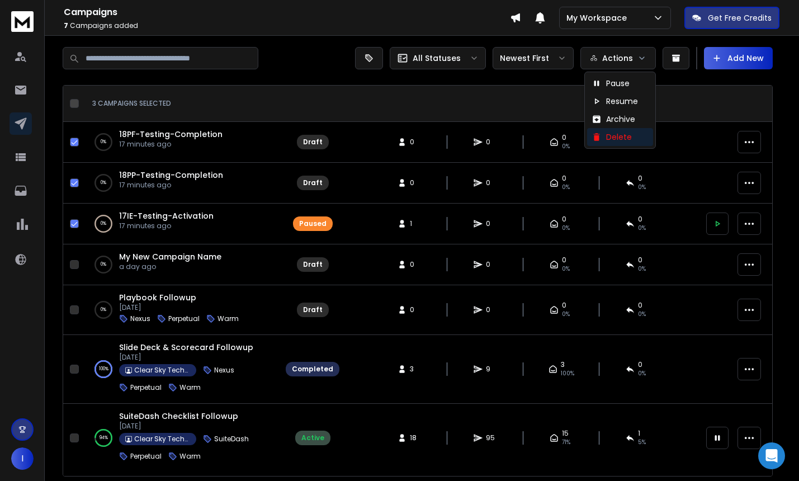
click at [610, 135] on p "Delete" at bounding box center [619, 136] width 26 height 11
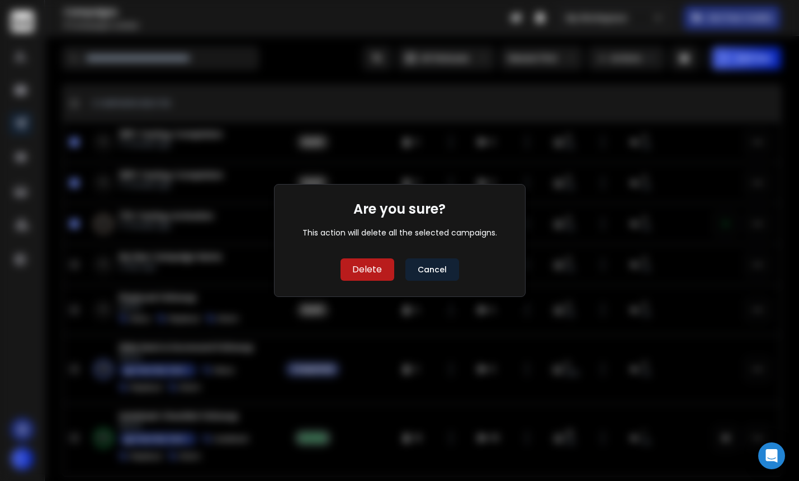
click at [362, 271] on p "delete" at bounding box center [367, 269] width 30 height 13
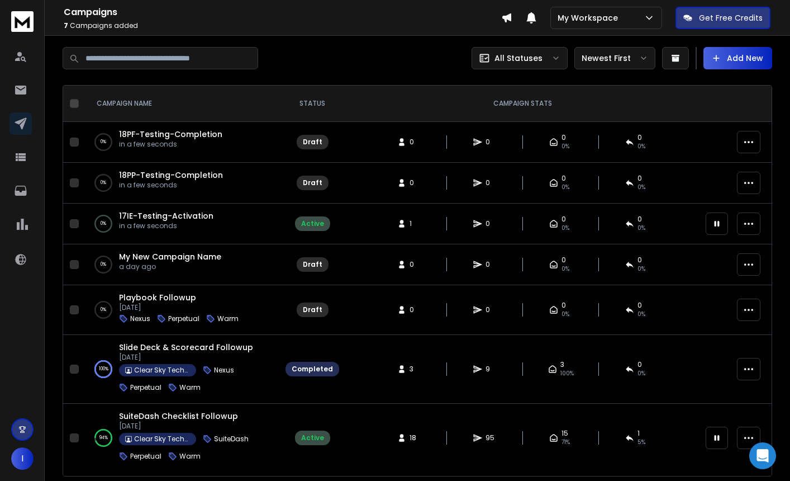
click at [715, 225] on icon at bounding box center [717, 224] width 5 height 6
click at [73, 227] on button "button" at bounding box center [74, 223] width 9 height 9
click at [74, 178] on button "button" at bounding box center [74, 182] width 9 height 9
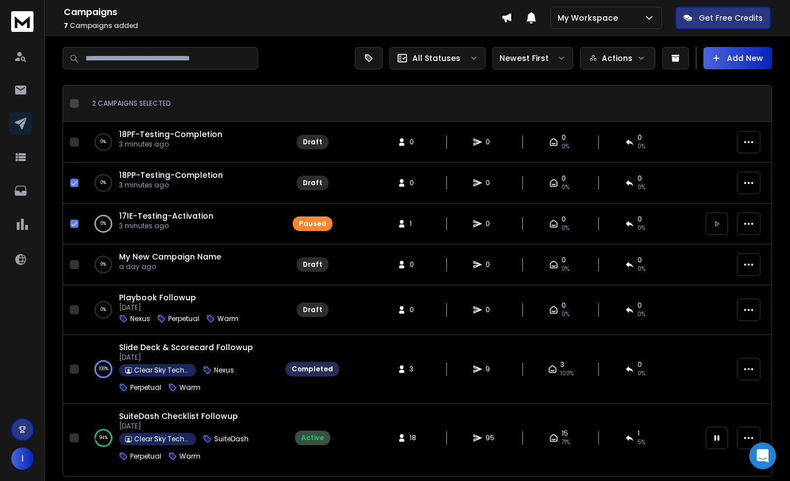
click at [75, 141] on button "button" at bounding box center [74, 142] width 9 height 9
click at [632, 58] on button "Actions" at bounding box center [617, 58] width 75 height 22
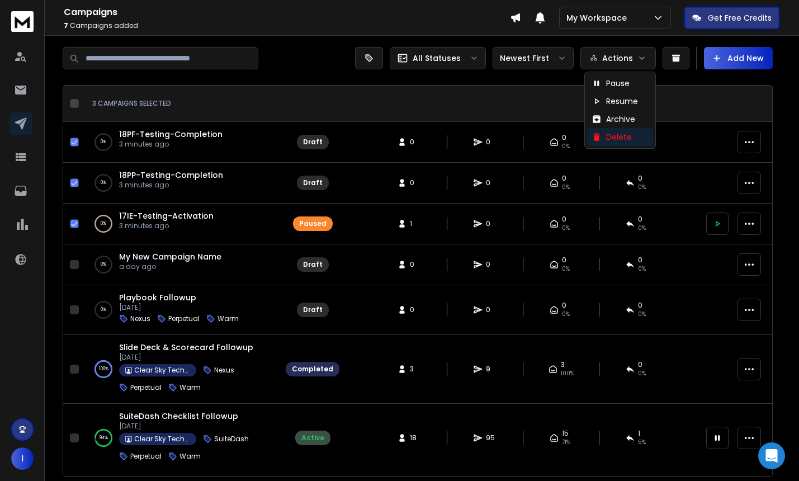
click at [615, 140] on p "Delete" at bounding box center [619, 136] width 26 height 11
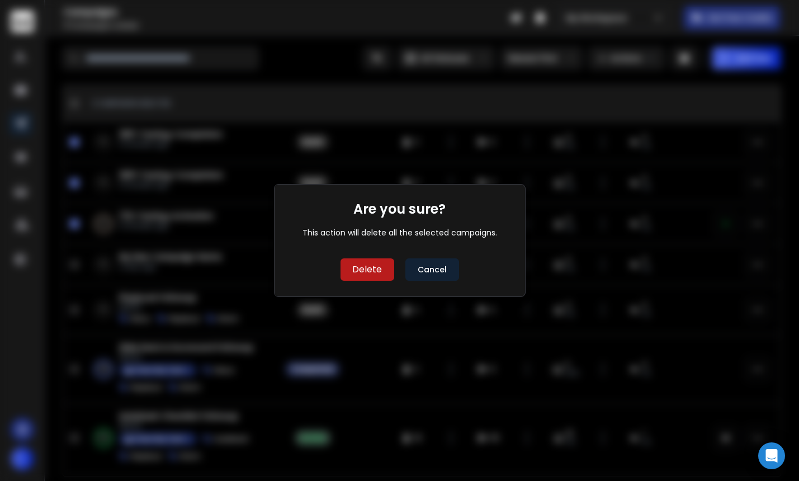
click at [372, 268] on p "delete" at bounding box center [367, 269] width 30 height 13
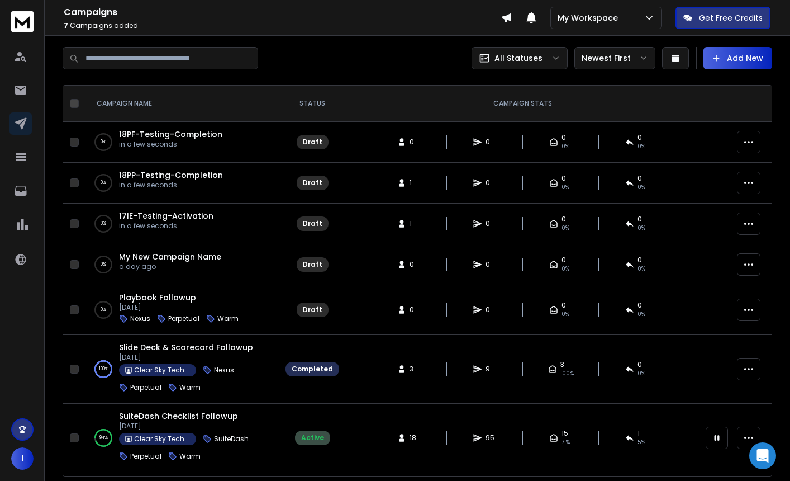
click at [197, 216] on span "17IE-Testing-Activation" at bounding box center [166, 215] width 94 height 11
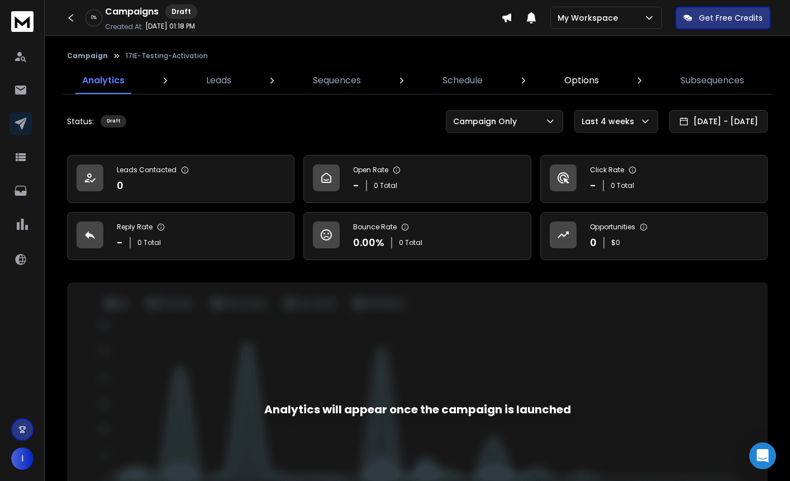
click at [572, 86] on p "Options" at bounding box center [582, 80] width 35 height 13
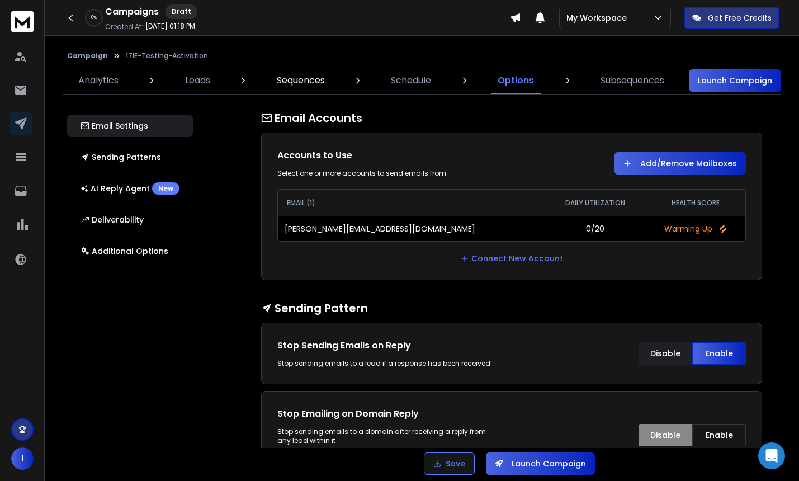
click at [314, 74] on p "Sequences" at bounding box center [301, 80] width 48 height 13
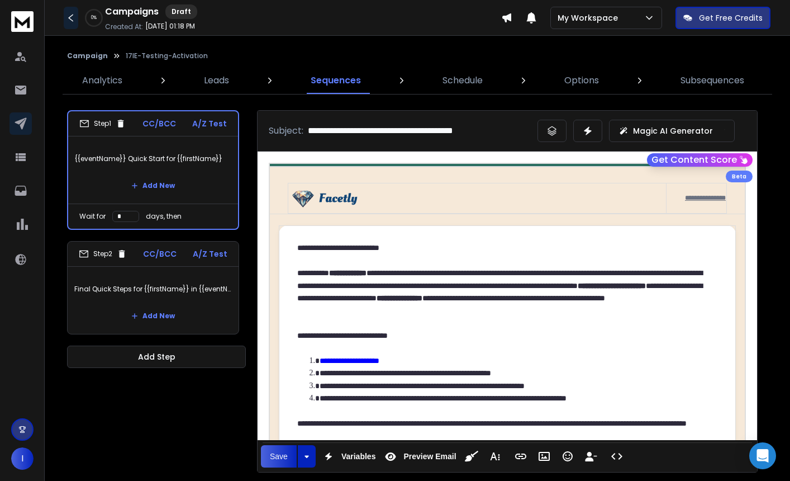
click at [68, 18] on icon at bounding box center [71, 18] width 10 height 10
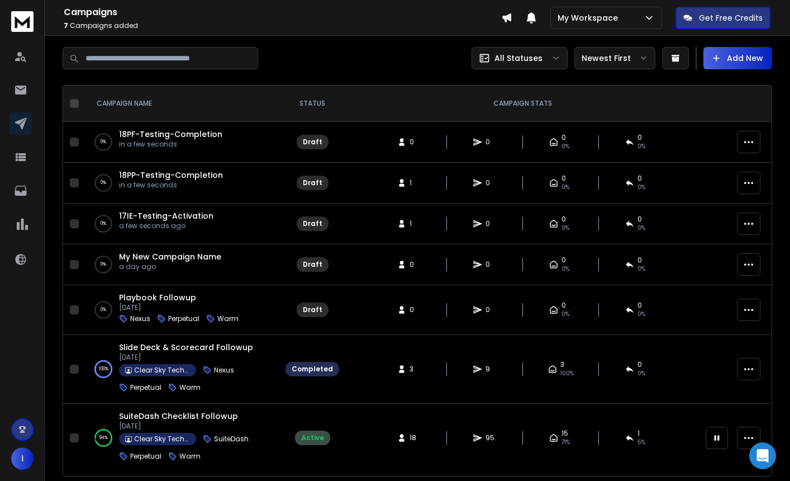
click at [160, 177] on span "18PP-Testing-Completion" at bounding box center [171, 174] width 104 height 11
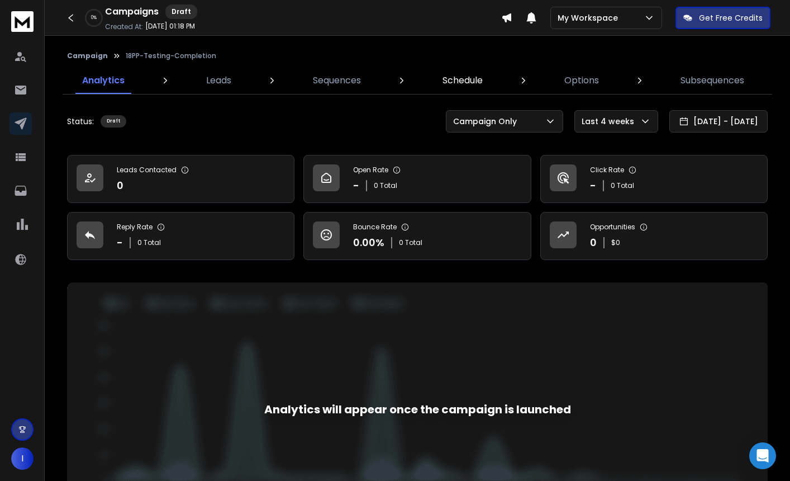
click at [462, 80] on p "Schedule" at bounding box center [463, 80] width 40 height 13
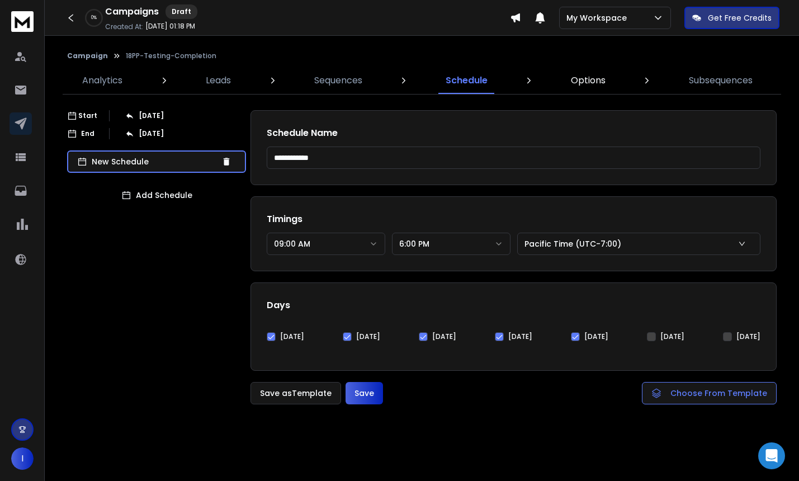
click at [598, 81] on p "Options" at bounding box center [588, 80] width 35 height 13
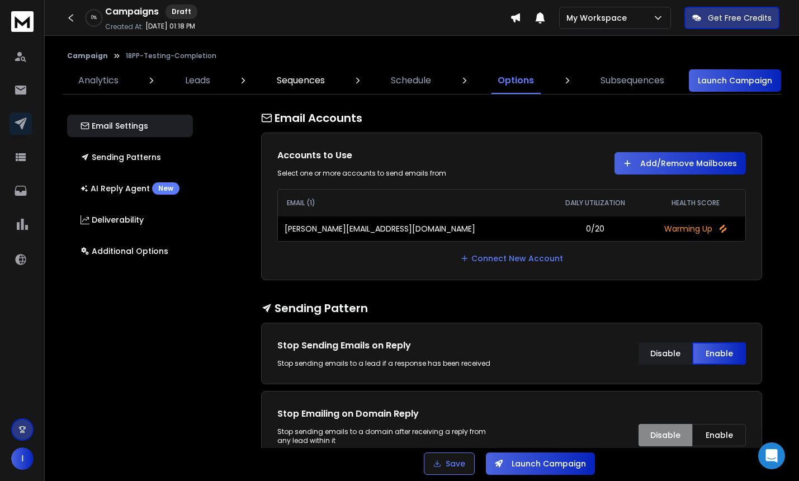
click at [315, 80] on p "Sequences" at bounding box center [301, 80] width 48 height 13
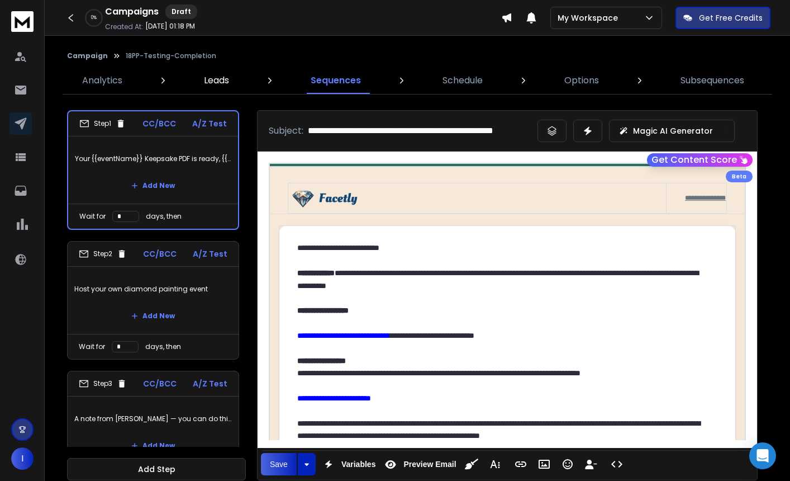
click at [224, 83] on p "Leads" at bounding box center [216, 80] width 25 height 13
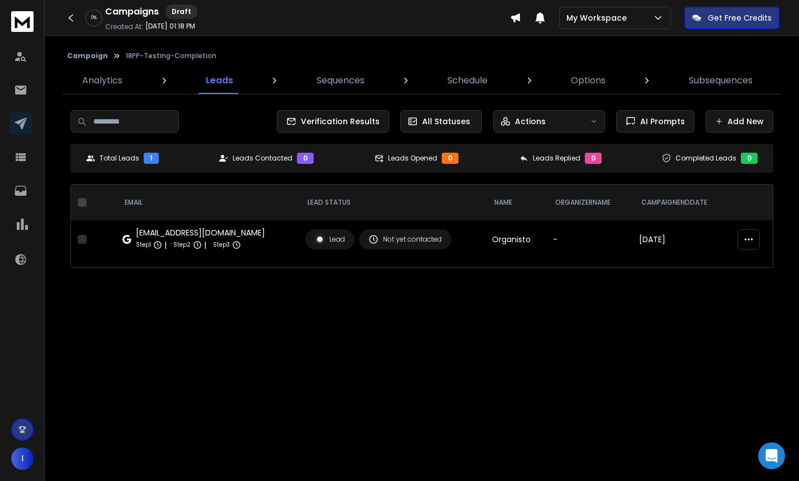
click at [184, 229] on div "[EMAIL_ADDRESS][DOMAIN_NAME]" at bounding box center [200, 232] width 129 height 11
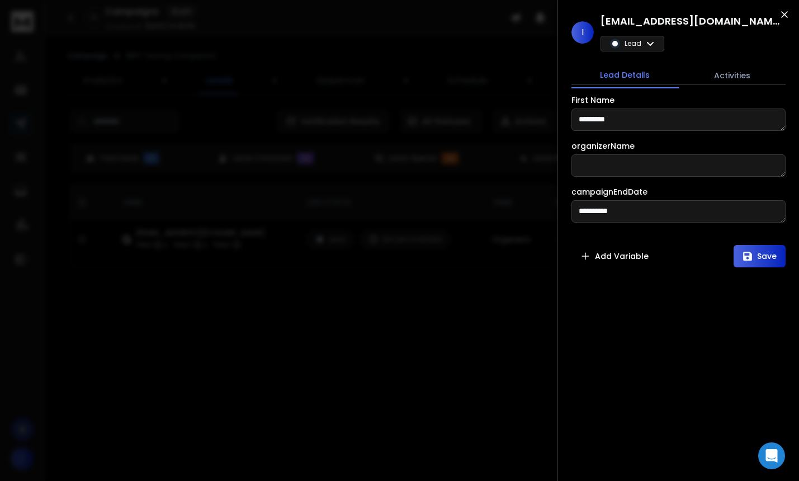
click at [783, 18] on icon "button" at bounding box center [784, 14] width 11 height 11
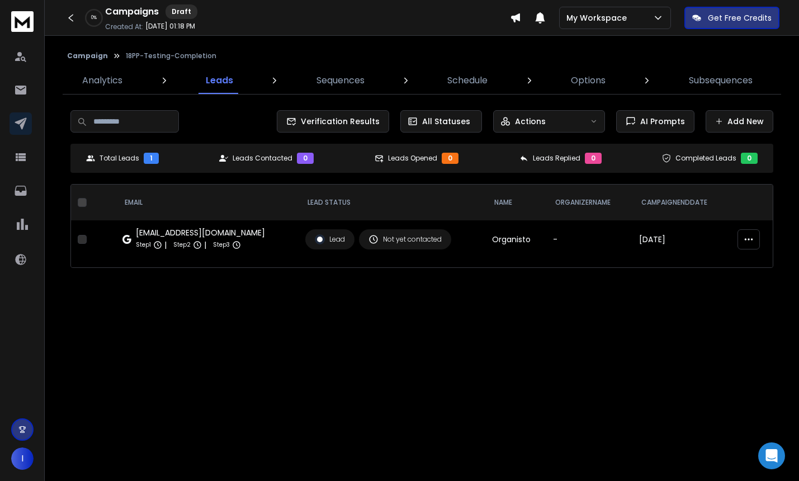
click at [205, 301] on div "Your warmest leads are on your site – Turn visits into conversations Reach Out …" at bounding box center [399, 240] width 799 height 481
click at [26, 122] on icon at bounding box center [20, 123] width 13 height 13
